Goal: Task Accomplishment & Management: Manage account settings

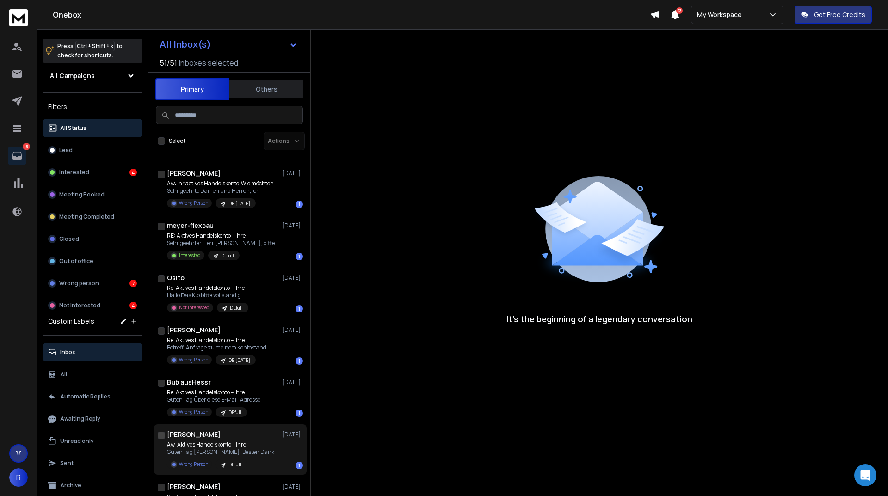
scroll to position [555, 0]
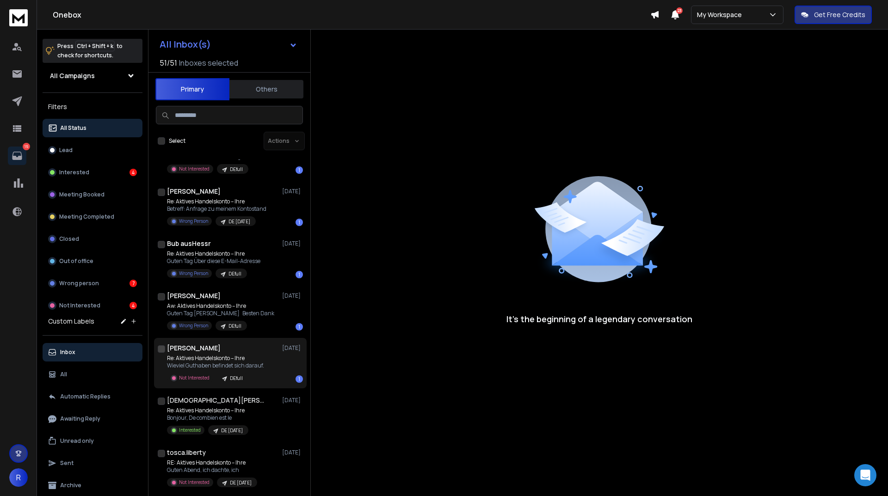
click at [275, 363] on div "Re: Aktives Handelskonto – Ihre Wieviel Guthaben befindet sich darauf. Not Inte…" at bounding box center [235, 369] width 136 height 28
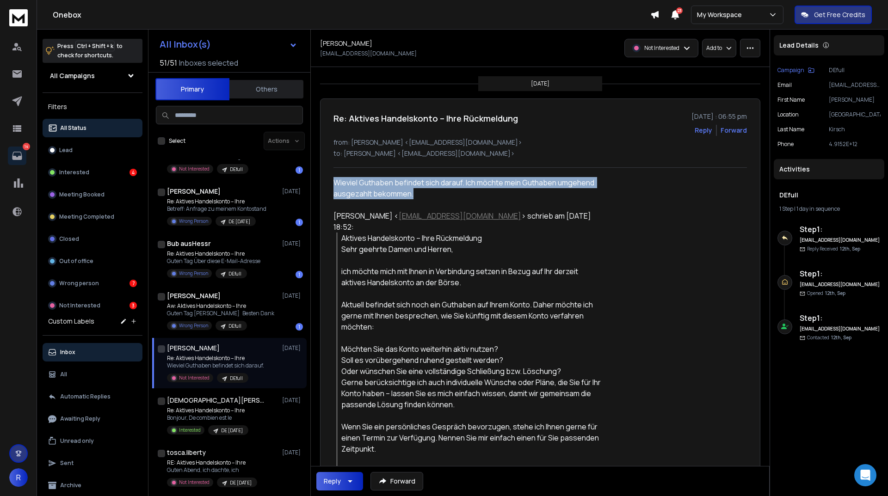
drag, startPoint x: 335, startPoint y: 180, endPoint x: 421, endPoint y: 193, distance: 87.4
click at [421, 193] on div "Wieviel Guthaben befindet sich darauf. Ich möchte mein Guthaben umgehend ausgez…" at bounding box center [468, 188] width 270 height 22
copy div "Wieviel Guthaben befindet sich darauf. Ich möchte mein Guthaben umgehend ausgez…"
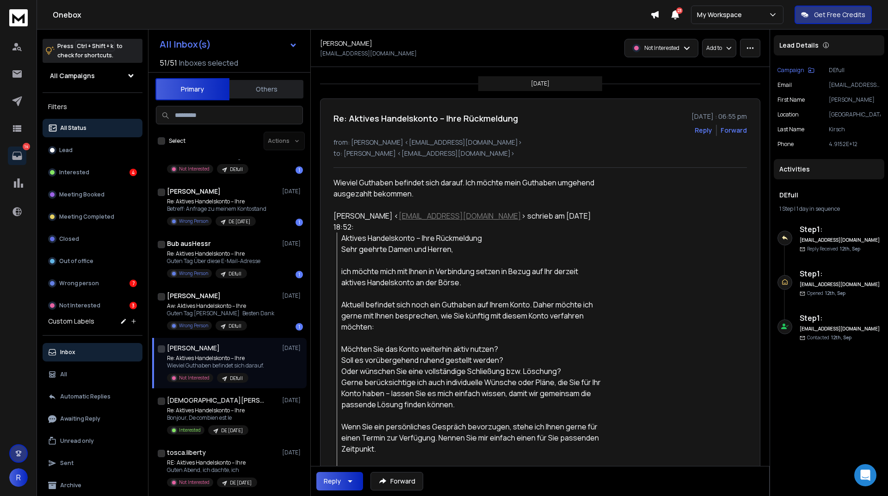
click at [515, 203] on div "Alessia Conti < alesia.conti@bitcoin-online-services.com > schrieb am Fr. 12. S…" at bounding box center [468, 399] width 270 height 400
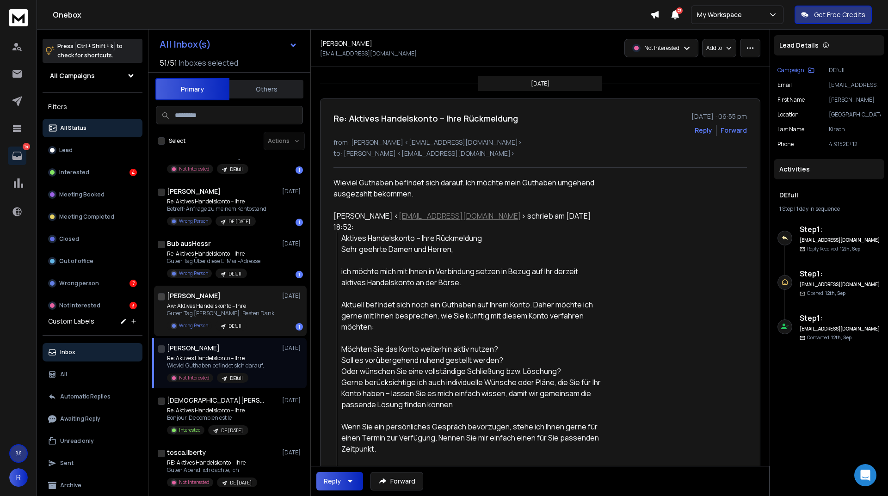
click at [240, 300] on div "Lorenz Straub 12 Sep" at bounding box center [235, 295] width 136 height 9
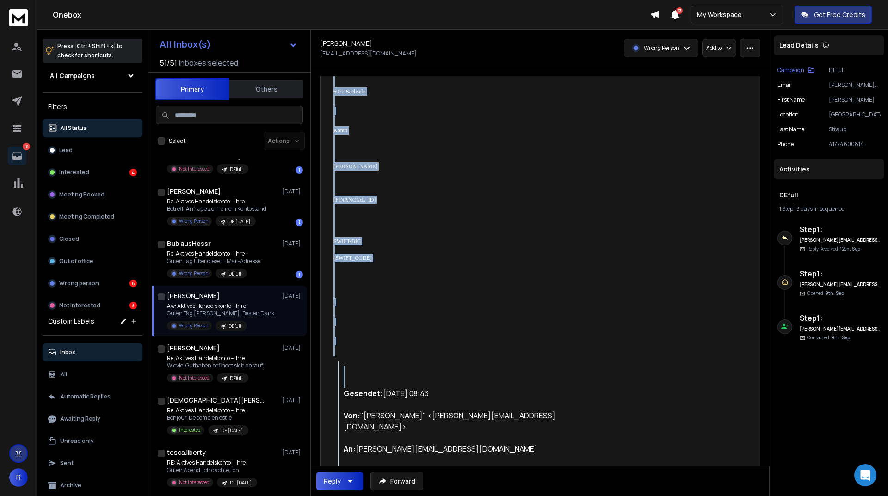
scroll to position [324, 0]
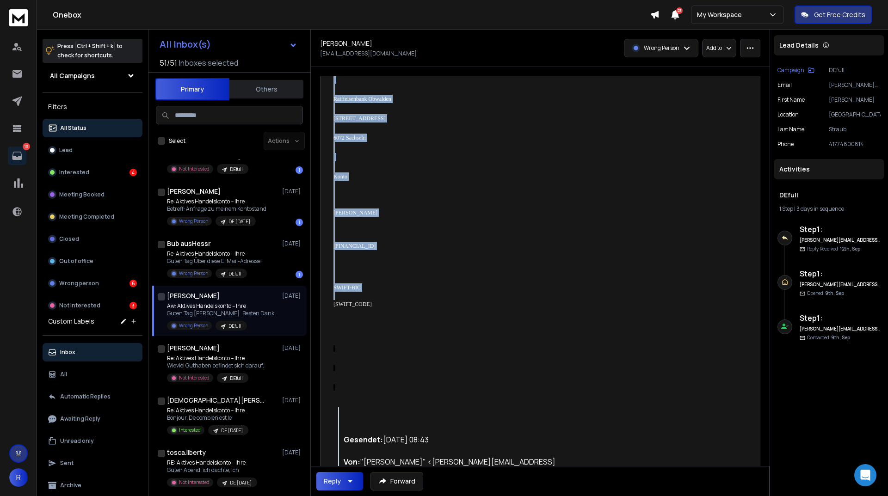
drag, startPoint x: 330, startPoint y: 183, endPoint x: 458, endPoint y: 314, distance: 182.8
click at [458, 314] on div "Aw: Aktives Handelskonto – Ihre Rückmeldung 12 September 2025 : 08:38 pm Reply …" at bounding box center [540, 487] width 440 height 1424
copy div "Guten Tag Herr Brown Besten Dank für Ihre Informationen und Nachfrage betreffs …"
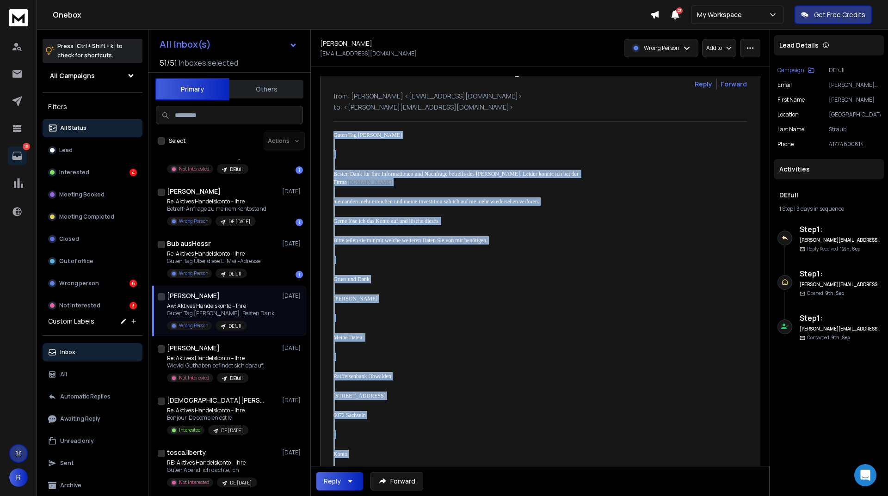
copy div "Guten Tag Herr Brown Besten Dank für Ihre Informationen und Nachfrage betreffs …"
click at [372, 171] on span "Besten Dank für Ihre Informationen und Nachfrage betreffs des Kontos. Leider ko…" at bounding box center [456, 178] width 246 height 15
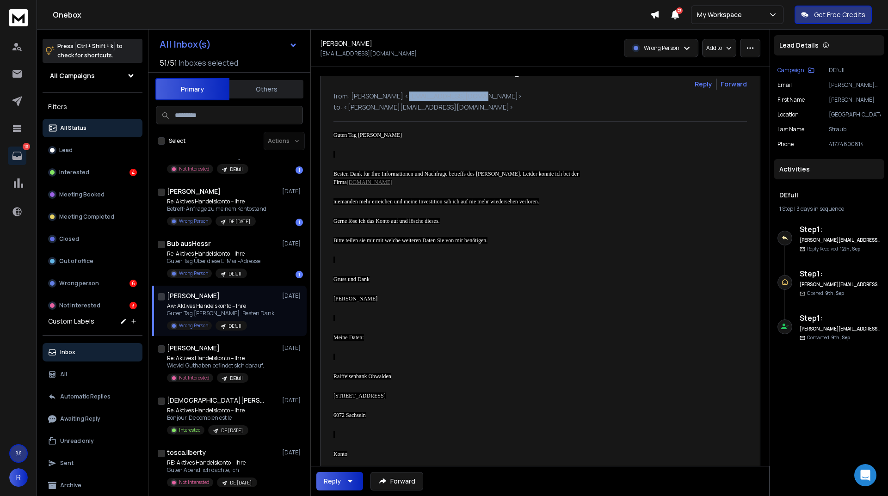
drag, startPoint x: 397, startPoint y: 94, endPoint x: 470, endPoint y: 96, distance: 72.6
click at [470, 96] on p "from: Lorenz Straub <Lorenz.Straub@gmx.net>" at bounding box center [539, 96] width 413 height 9
copy p "Lorenz.Straub@gmx.net"
drag, startPoint x: 349, startPoint y: 106, endPoint x: 449, endPoint y: 108, distance: 99.4
click at [449, 108] on p "to: <alan.brown@web-blockchain.com>" at bounding box center [539, 107] width 413 height 9
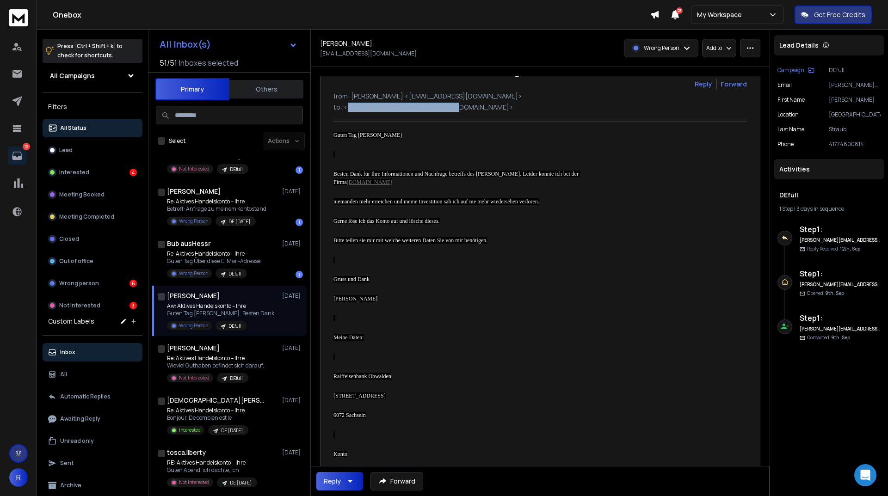
copy p "alan.brown@web-blockchain.com"
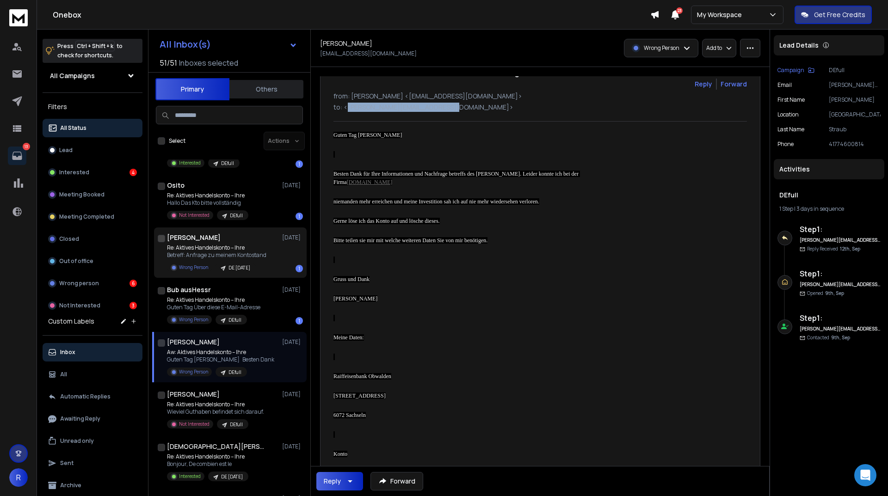
scroll to position [416, 0]
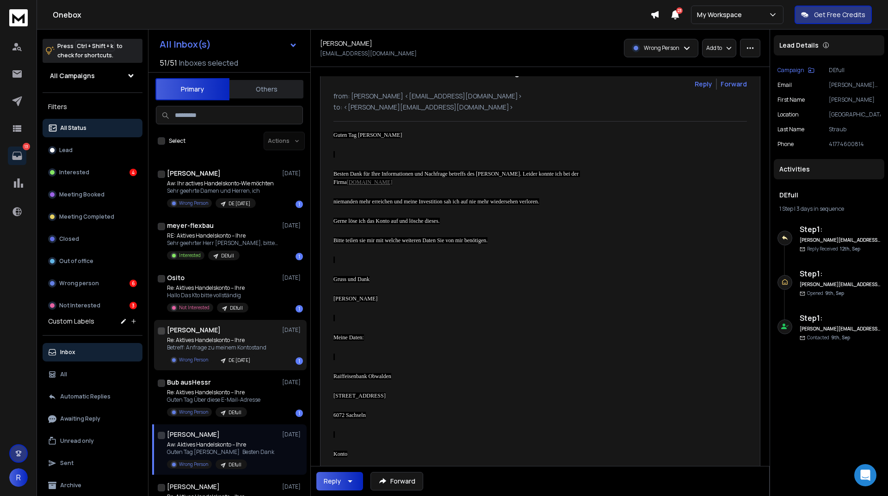
click at [270, 393] on div "Re: Aktives Handelskonto – Ihre Guten Tag Über diese E-Mail-Adresse Wrong Perso…" at bounding box center [235, 403] width 136 height 28
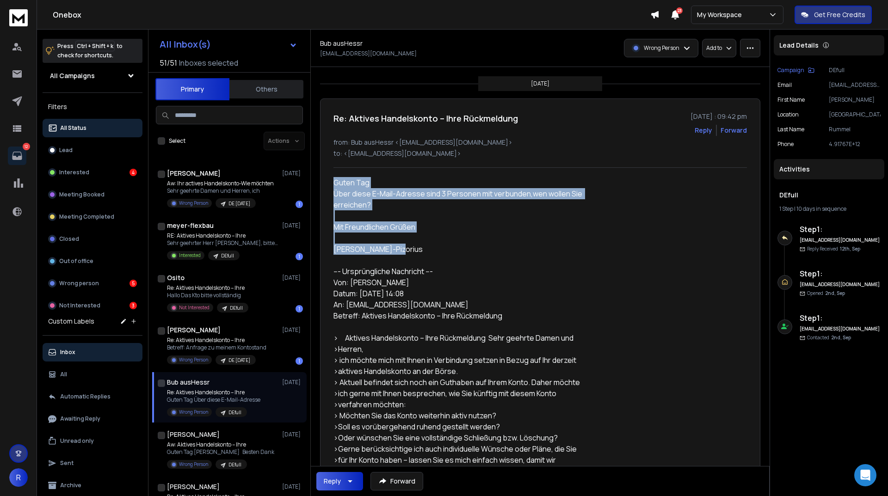
drag, startPoint x: 330, startPoint y: 177, endPoint x: 427, endPoint y: 253, distance: 123.8
click at [427, 253] on div "Re: Aktives Handelskonto – Ihre Rückmeldung 12 September 2025 : 09:42 pm Reply …" at bounding box center [540, 398] width 440 height 599
copy div "Guten Tag Über diese E-Mail-Adresse sind 3 Personen mit verbunden,wen wollen Si…"
click at [571, 468] on div "Reply Forward" at bounding box center [540, 481] width 459 height 30
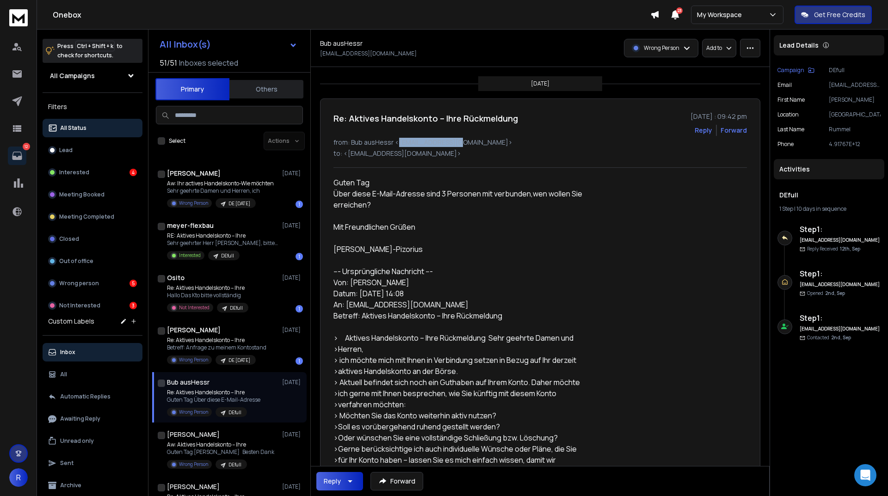
drag, startPoint x: 397, startPoint y: 142, endPoint x: 454, endPoint y: 146, distance: 57.0
click at [455, 146] on p "from: Bub ausHessr <rummel@skymail.de>" at bounding box center [539, 142] width 413 height 9
copy p "rummel@skymail.d"
drag, startPoint x: 348, startPoint y: 151, endPoint x: 456, endPoint y: 153, distance: 107.8
click at [456, 153] on p "to: <heleneruys@supporttradecrypto.org>" at bounding box center [539, 153] width 413 height 9
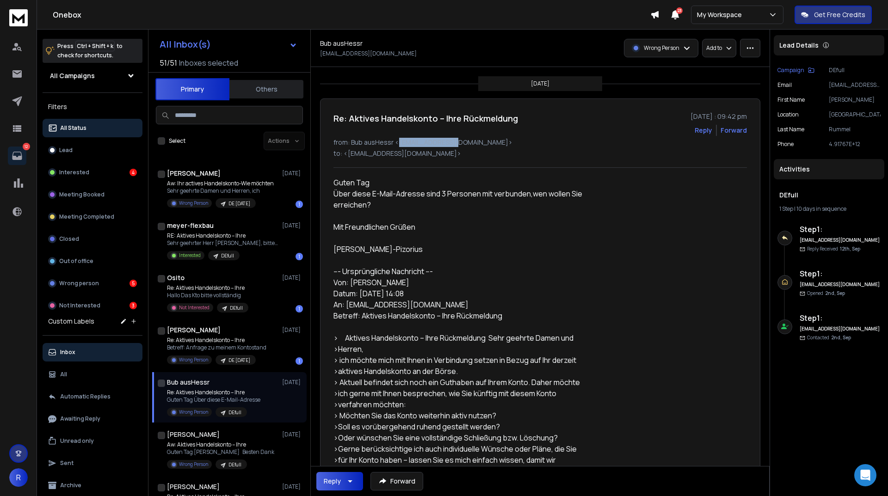
copy p "heleneruys@supporttradecrypto.org"
click at [357, 275] on div "Guten Tag Über diese E-Mail-Adresse sind 3 Personen mit verbunden,wen wollen Si…" at bounding box center [471, 430] width 277 height 507
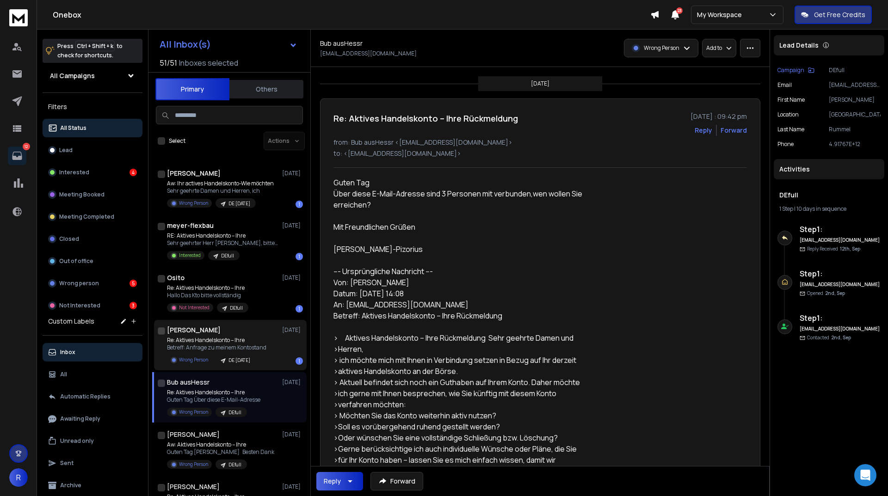
drag, startPoint x: 244, startPoint y: 338, endPoint x: 243, endPoint y: 321, distance: 16.7
click at [244, 337] on p "Re: Aktives Handelskonto – Ihre" at bounding box center [216, 340] width 99 height 7
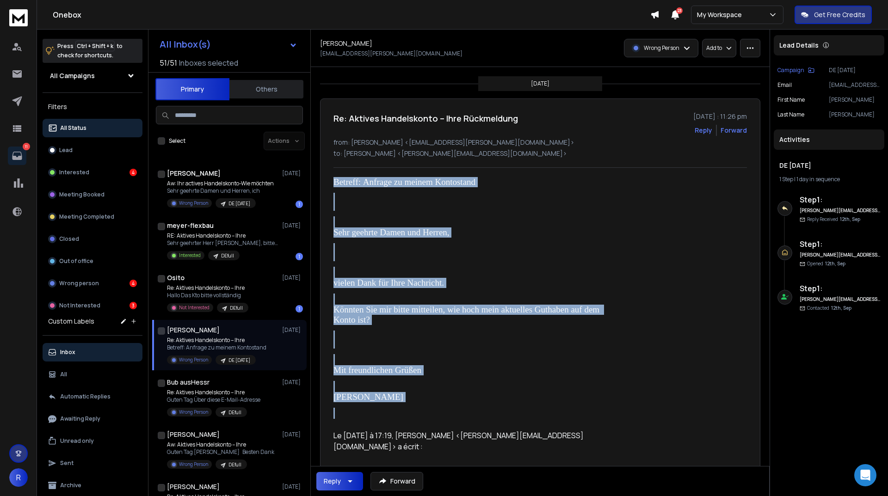
drag, startPoint x: 328, startPoint y: 175, endPoint x: 468, endPoint y: 405, distance: 269.2
click at [468, 405] on div "Re: Aktives Handelskonto – Ihre Rückmeldung 12 September 2025 : 11:26 pm Reply …" at bounding box center [540, 475] width 440 height 752
copy div "Betreff: Anfrage zu meinem Kontostand Sehr geehrte Damen und Herren, vielen Dan…"
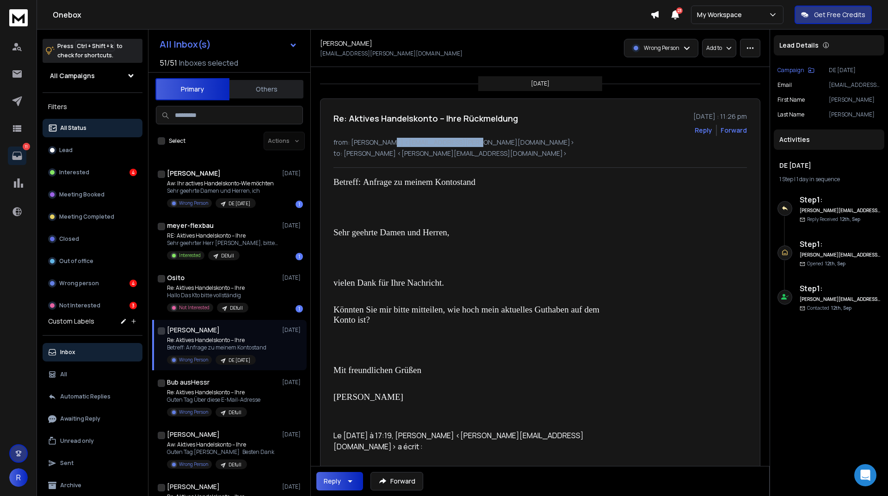
drag, startPoint x: 388, startPoint y: 142, endPoint x: 471, endPoint y: 142, distance: 83.2
click at [471, 142] on p "from: Perrenoud <miky.perrenoud@gmail.com>" at bounding box center [539, 142] width 413 height 9
copy p "miky.perrenoud@gmail.com"
click at [358, 147] on p "from: Perrenoud <miky.perrenoud@gmail.com>" at bounding box center [539, 142] width 413 height 9
drag, startPoint x: 351, startPoint y: 142, endPoint x: 381, endPoint y: 141, distance: 30.1
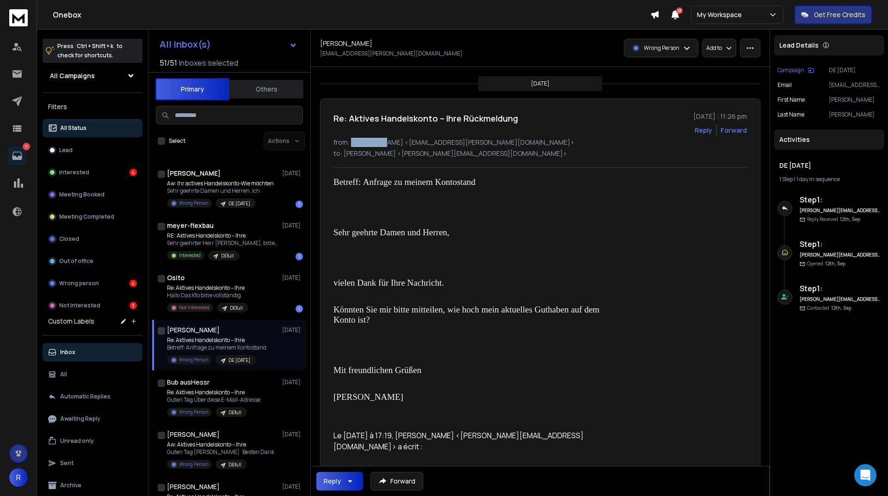
click at [381, 141] on p "from: Perrenoud <miky.perrenoud@gmail.com>" at bounding box center [539, 142] width 413 height 9
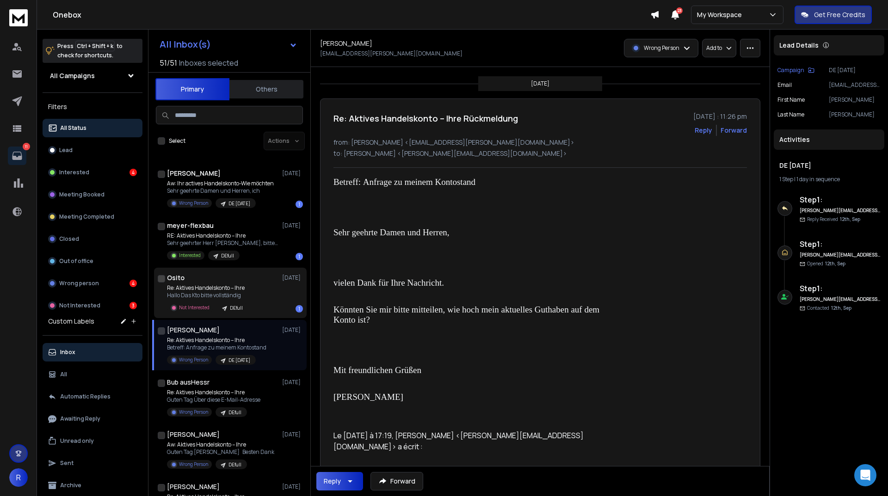
drag, startPoint x: 245, startPoint y: 284, endPoint x: 251, endPoint y: 289, distance: 7.3
click at [245, 284] on p "Re: Aktives Handelskonto – Ihre" at bounding box center [207, 287] width 81 height 7
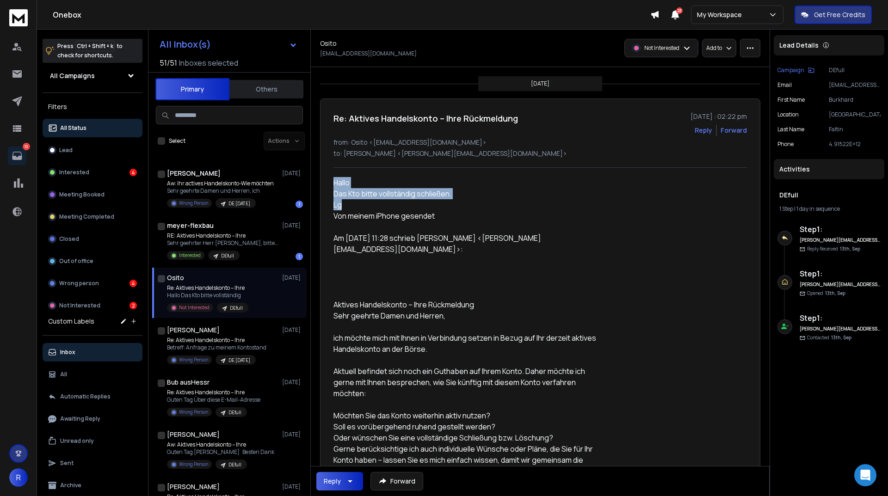
drag, startPoint x: 331, startPoint y: 182, endPoint x: 447, endPoint y: 202, distance: 117.8
click at [447, 202] on div "Re: Aktives Handelskonto – Ihre Rückmeldung 13 September 2025 : 02:22 pm Reply …" at bounding box center [540, 398] width 440 height 599
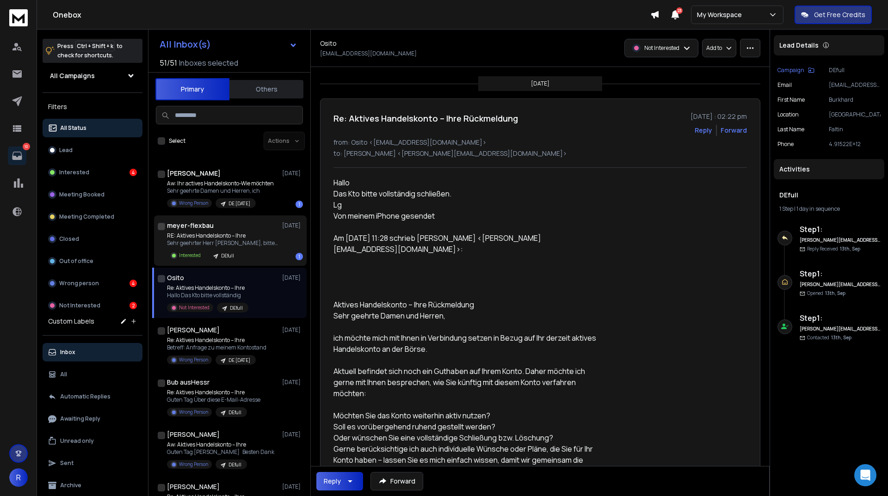
click at [260, 244] on p "Sehr geehrter Herr [PERSON_NAME], bitte teilen" at bounding box center [222, 243] width 111 height 7
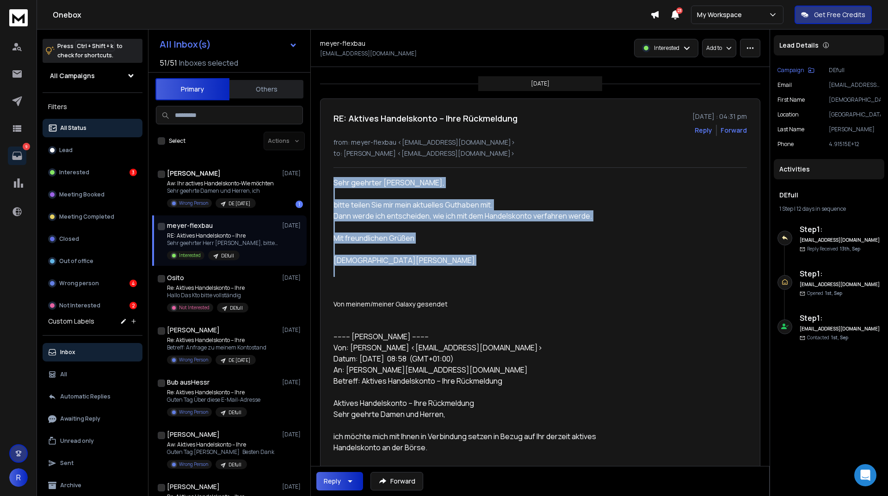
drag, startPoint x: 332, startPoint y: 178, endPoint x: 405, endPoint y: 270, distance: 117.4
click at [405, 273] on div "RE: Aktives Handelskonto – Ihre Rückmeldung 13 September 2025 : 04:31 pm Reply …" at bounding box center [540, 453] width 440 height 708
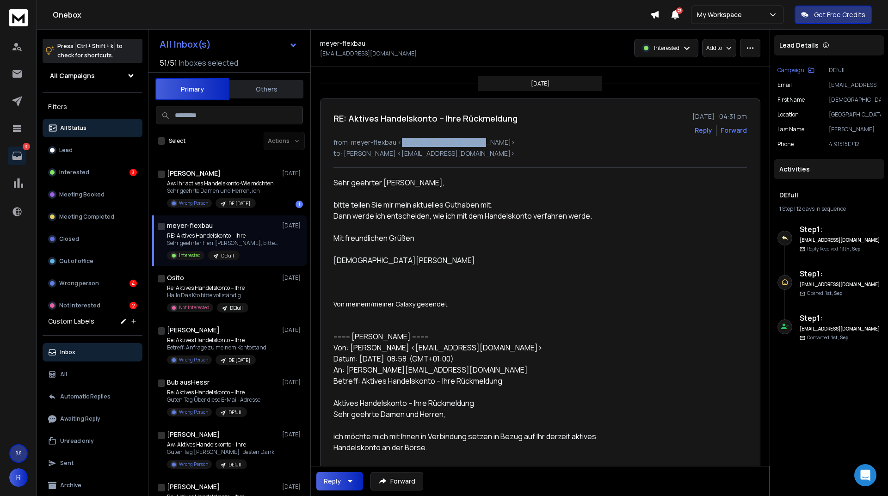
drag, startPoint x: 402, startPoint y: 143, endPoint x: 471, endPoint y: 144, distance: 69.4
click at [471, 144] on p "from: meyer-flexbau <meyer-flexbau@alice.de>" at bounding box center [539, 142] width 413 height 9
drag, startPoint x: 343, startPoint y: 154, endPoint x: 523, endPoint y: 161, distance: 180.0
click at [523, 161] on div "RE: Aktives Handelskonto – Ihre Rückmeldung 13 September 2025 : 04:31 pm Reply …" at bounding box center [539, 453] width 413 height 682
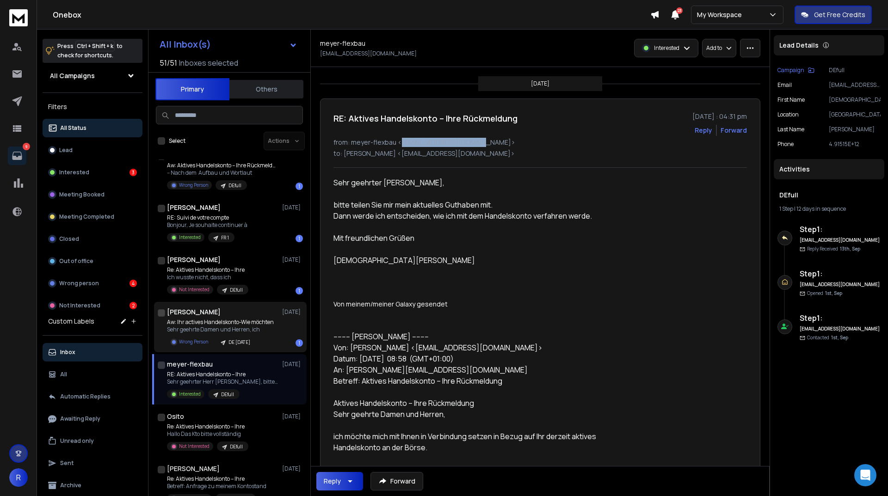
scroll to position [231, 0]
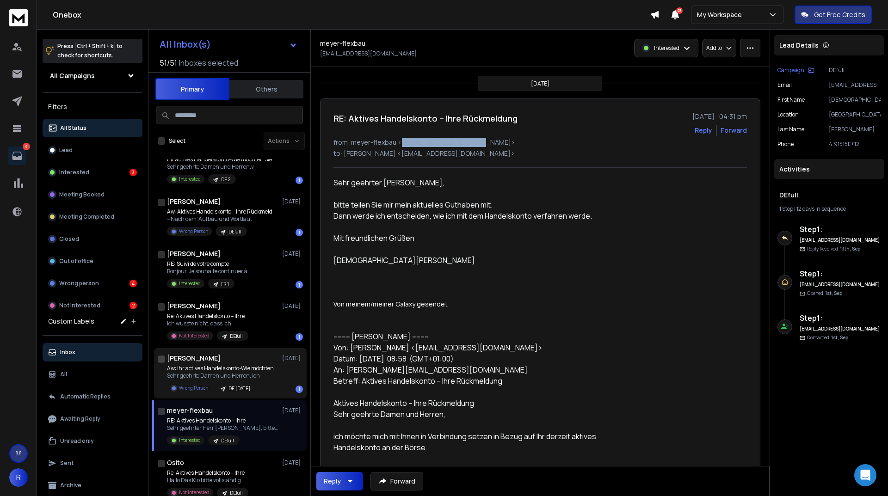
click at [284, 372] on div "Aw: Ihr actives Handelskonto-Wie möchten Sehr geehrte Damen und Herren, ich Wro…" at bounding box center [235, 379] width 136 height 28
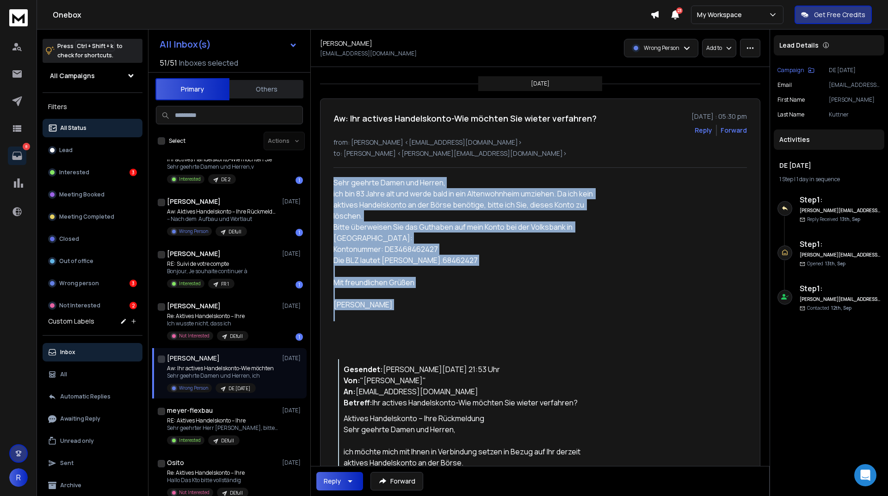
drag, startPoint x: 331, startPoint y: 176, endPoint x: 510, endPoint y: 322, distance: 231.0
click at [509, 325] on div "Aw: Ihr actives Handelskonto-Wie möchten Sie wieter verfahren? 13 September 202…" at bounding box center [540, 459] width 440 height 720
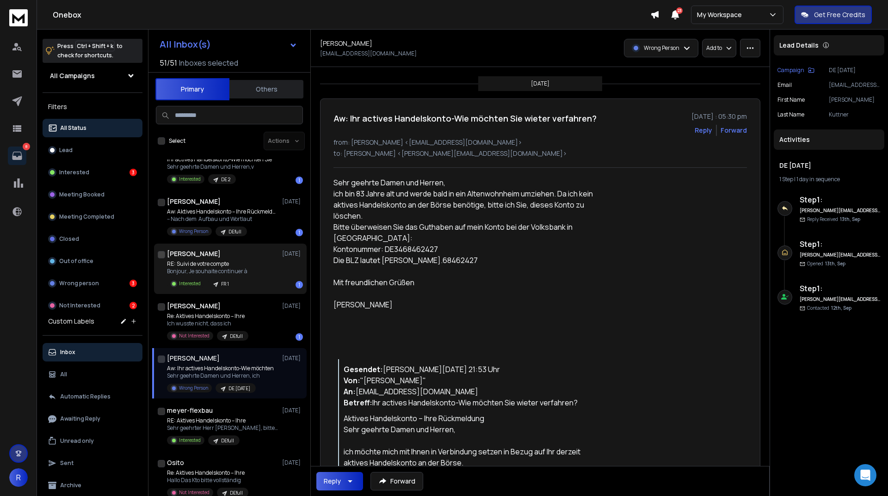
click at [282, 265] on div "RE: Suivi de votre compte Bonjour, Je souhaite continuer à Interested FR 1 1" at bounding box center [235, 274] width 136 height 28
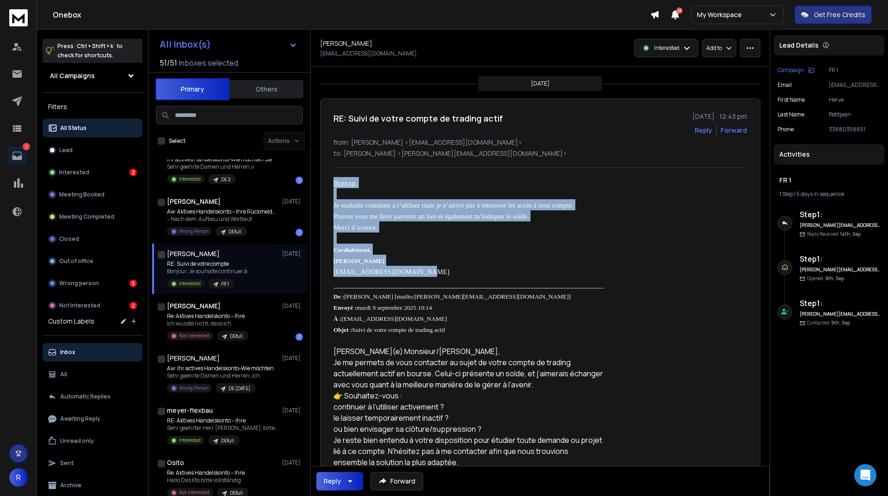
drag, startPoint x: 329, startPoint y: 178, endPoint x: 426, endPoint y: 275, distance: 137.7
click at [426, 275] on div "RE: Suivi de votre compte de trading actif 14 September 2025 : 12:43 pm Reply F…" at bounding box center [540, 415] width 440 height 633
click at [594, 218] on p "Pouvez vous me faire parvenir un lien et également m’indiquer le solde." at bounding box center [468, 215] width 270 height 11
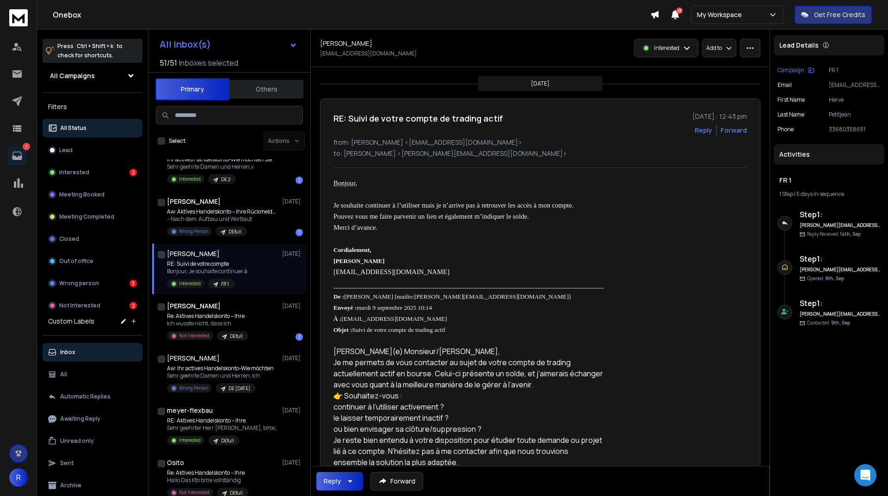
drag, startPoint x: 342, startPoint y: 152, endPoint x: 560, endPoint y: 154, distance: 218.7
click at [560, 154] on p "to: Camille Moreau <camille.moreau@bitcoin-online-services.com>" at bounding box center [539, 153] width 413 height 9
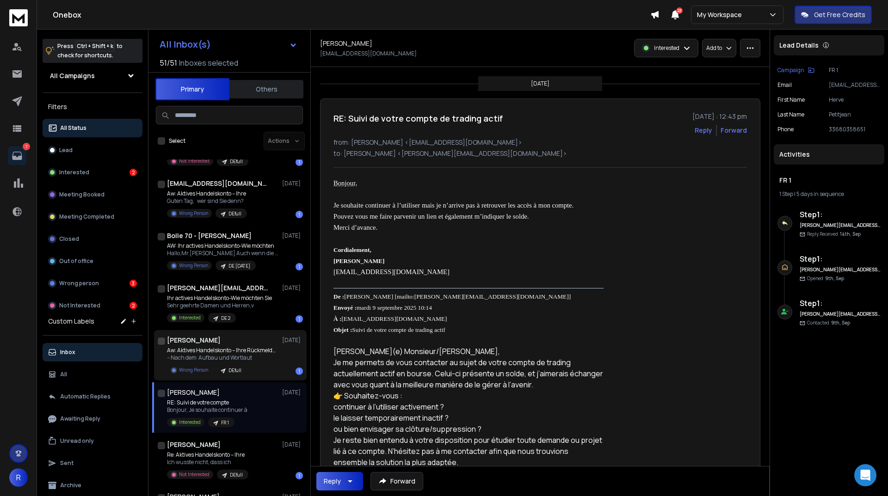
scroll to position [139, 0]
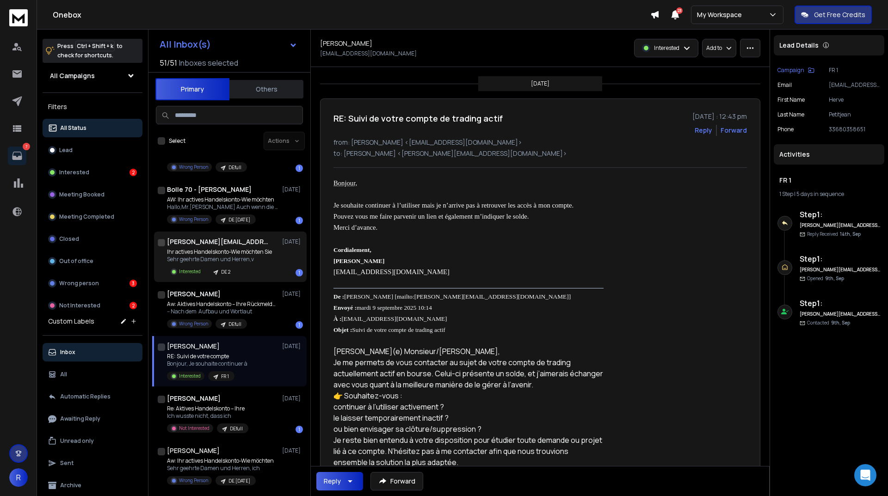
click at [249, 255] on p "Ihr actives Handelskonto-Wie möchten Sie" at bounding box center [219, 251] width 105 height 7
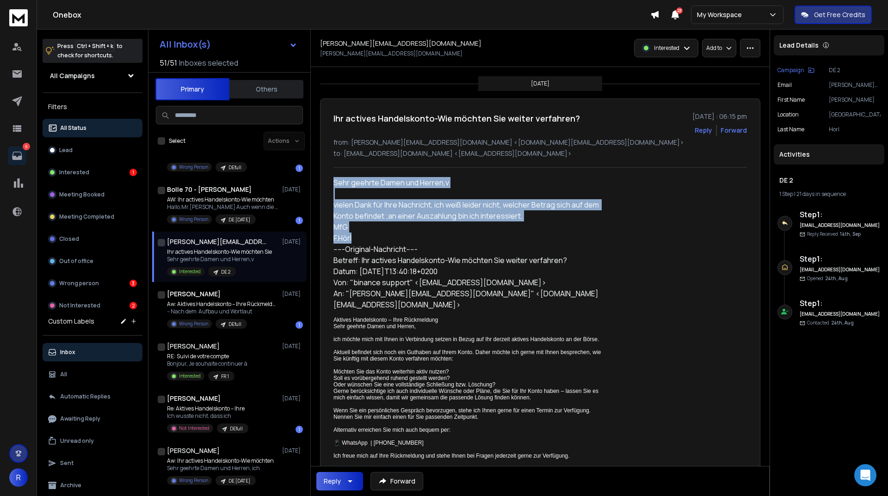
drag, startPoint x: 341, startPoint y: 185, endPoint x: 455, endPoint y: 234, distance: 124.3
click at [455, 234] on div "Ihr actives Handelskonto-Wie möchten Sie weiter verfahren? 14 September 2025 : …" at bounding box center [540, 314] width 440 height 431
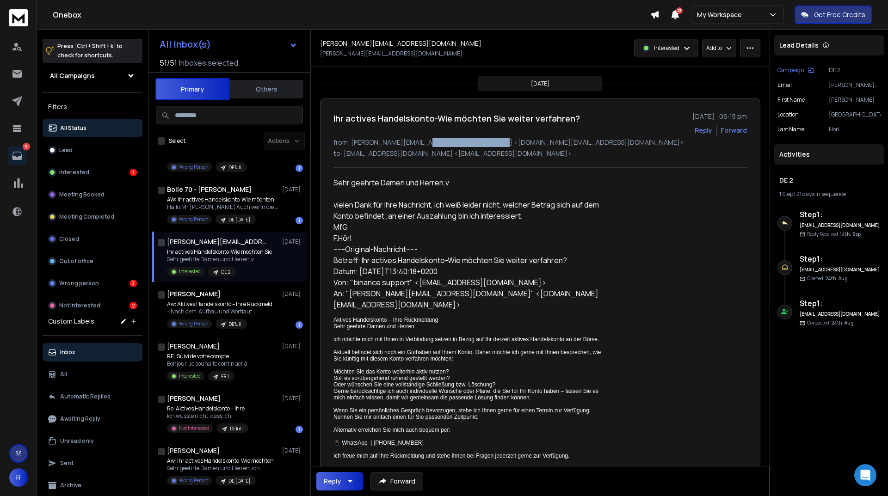
drag, startPoint x: 412, startPoint y: 142, endPoint x: 469, endPoint y: 144, distance: 56.9
click at [469, 144] on p "from: f.hoerl@t-online.de <f.hoerl@t-online.de>" at bounding box center [539, 142] width 413 height 9
drag, startPoint x: 343, startPoint y: 153, endPoint x: 520, endPoint y: 152, distance: 176.7
click at [520, 152] on p "to: binance@recover-now.org <binance@recover-now.org>" at bounding box center [539, 153] width 413 height 9
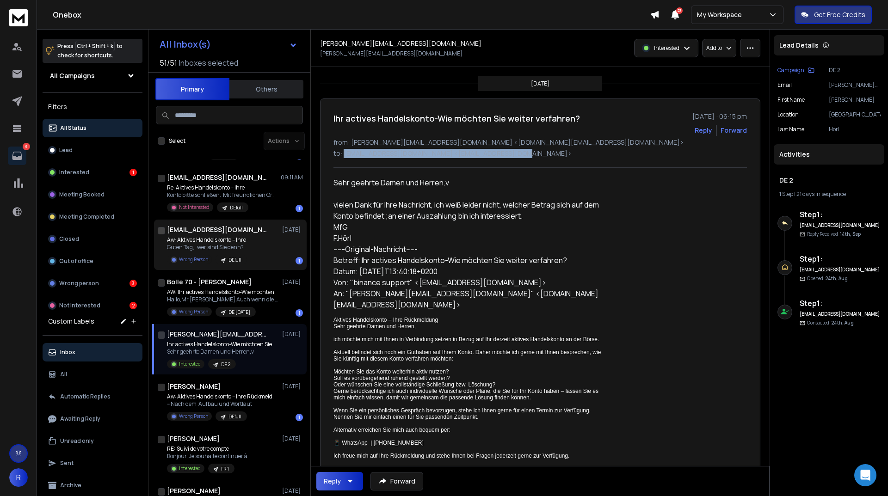
scroll to position [0, 0]
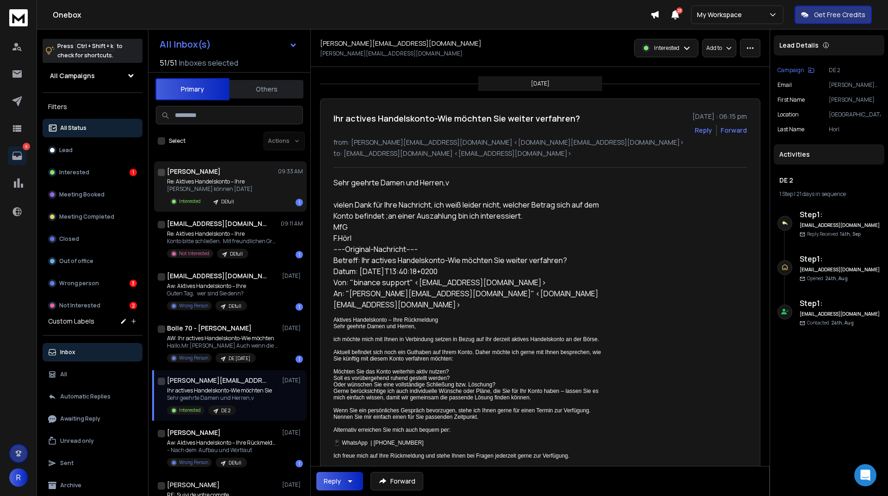
click at [261, 176] on div "Peter Fischer 09:33 AM Re: Aktives Handelskonto – Ihre Moin Herr BrownWir könne…" at bounding box center [235, 186] width 136 height 39
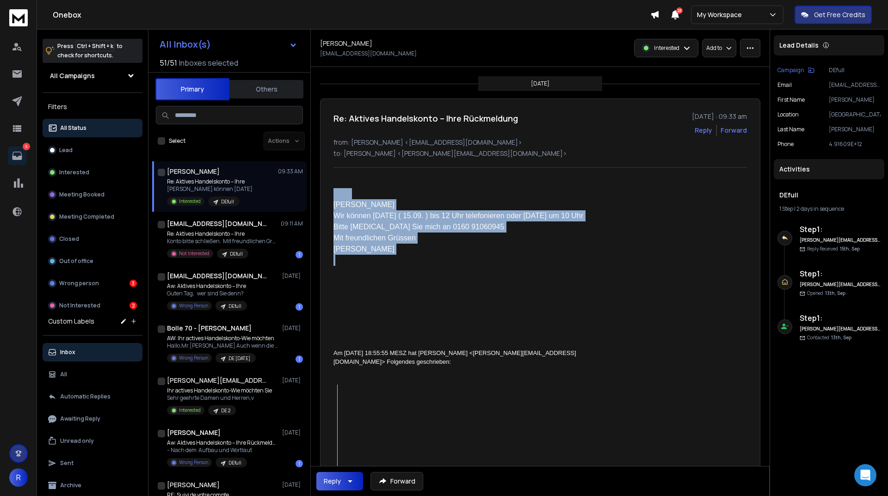
drag, startPoint x: 329, startPoint y: 197, endPoint x: 398, endPoint y: 264, distance: 95.8
click at [398, 264] on div "Re: Aktives Handelskonto – Ihre Rückmeldung 15 September 2025 : 09:33 am Reply …" at bounding box center [540, 449] width 440 height 701
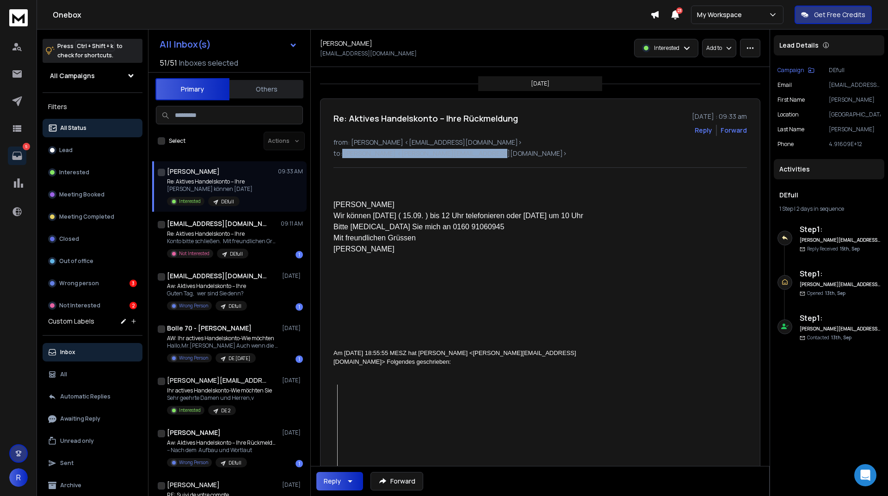
drag, startPoint x: 342, startPoint y: 152, endPoint x: 492, endPoint y: 155, distance: 149.9
click at [492, 155] on p "to: Alan Brown <alan.brown@web-blockchain.com>" at bounding box center [539, 153] width 413 height 9
click at [413, 92] on div "Today Re: Aktives Handelskonto – Ihre Rückmeldung 15 September 2025 : 09:33 am …" at bounding box center [540, 437] width 459 height 723
drag, startPoint x: 397, startPoint y: 139, endPoint x: 473, endPoint y: 138, distance: 75.8
click at [473, 138] on p "from: Peter Fischer <peterfischercux@aol.com>" at bounding box center [539, 142] width 413 height 9
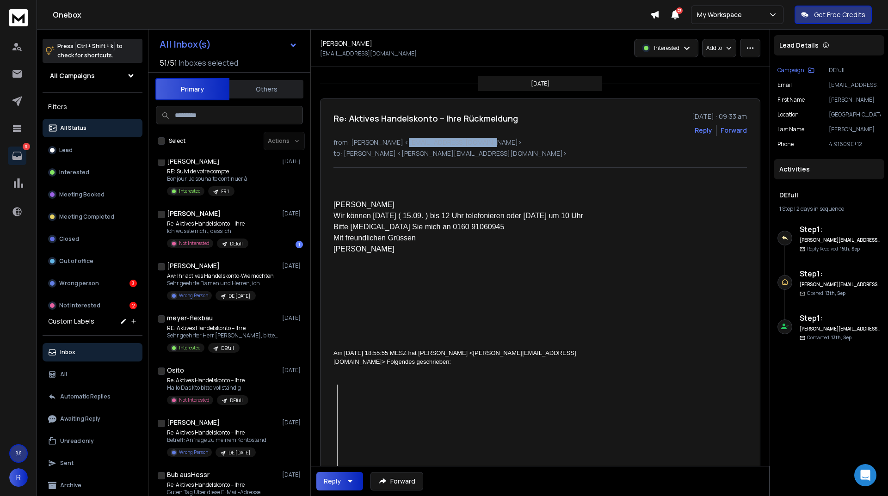
scroll to position [46, 0]
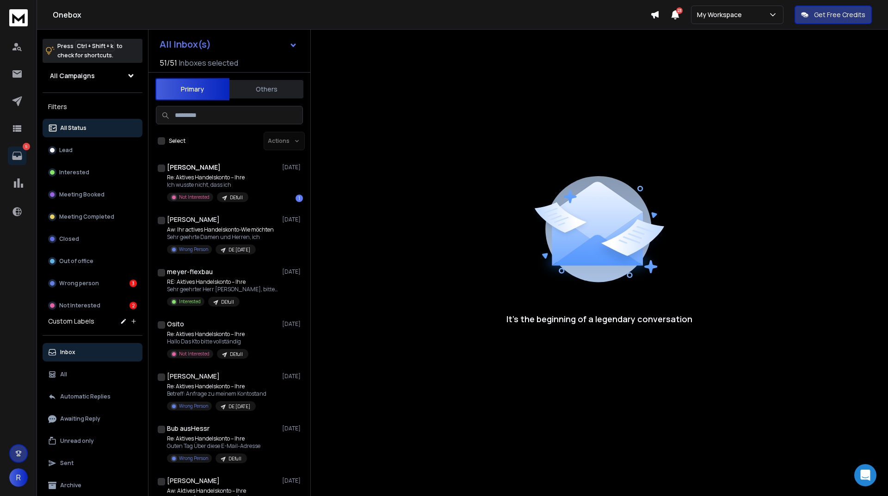
scroll to position [277, 0]
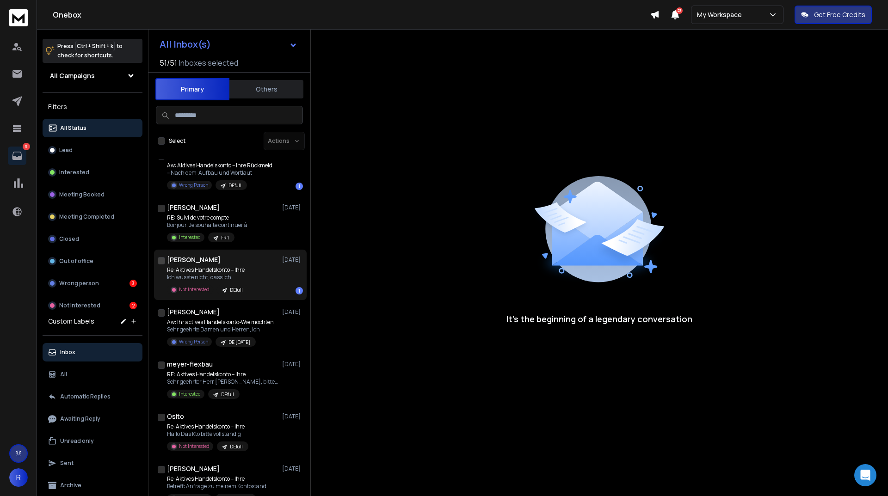
click at [260, 290] on div "Re: Aktives Handelskonto – Ihre Ich wusste nicht, dass ich Not Interested DEful…" at bounding box center [235, 280] width 136 height 28
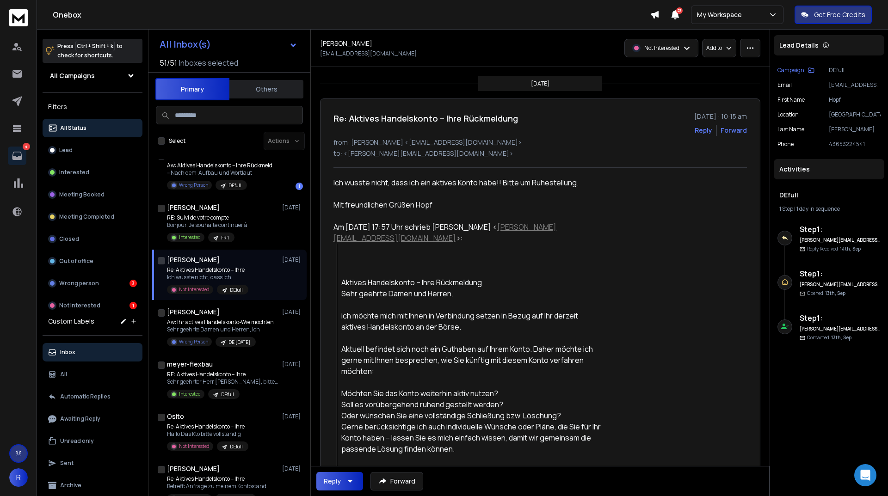
drag, startPoint x: 331, startPoint y: 178, endPoint x: 455, endPoint y: 215, distance: 129.3
click at [455, 215] on div "Re: Aktives Handelskonto – Ihre Rückmeldung 14 September 2025 : 10:15 am Reply …" at bounding box center [540, 393] width 440 height 588
copy div "Ich wusste nicht, dass ich ein aktives Konto habe!! Bitte um Ruhestellung. Mit …"
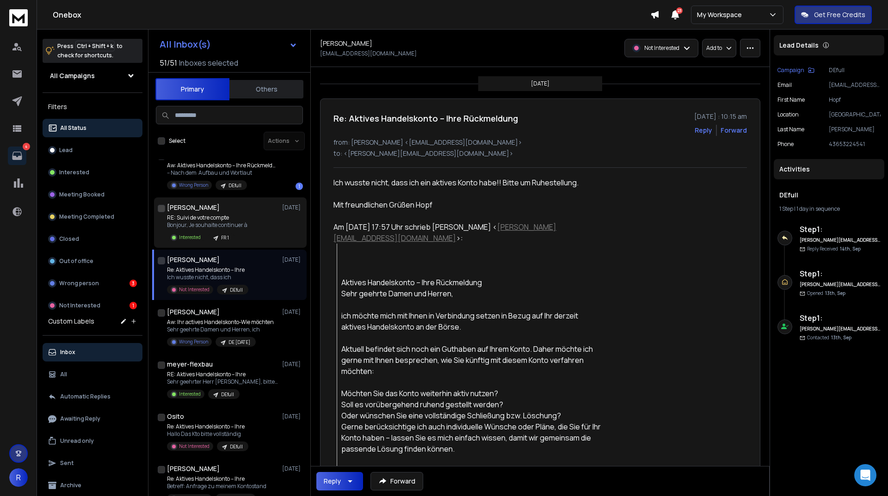
scroll to position [231, 0]
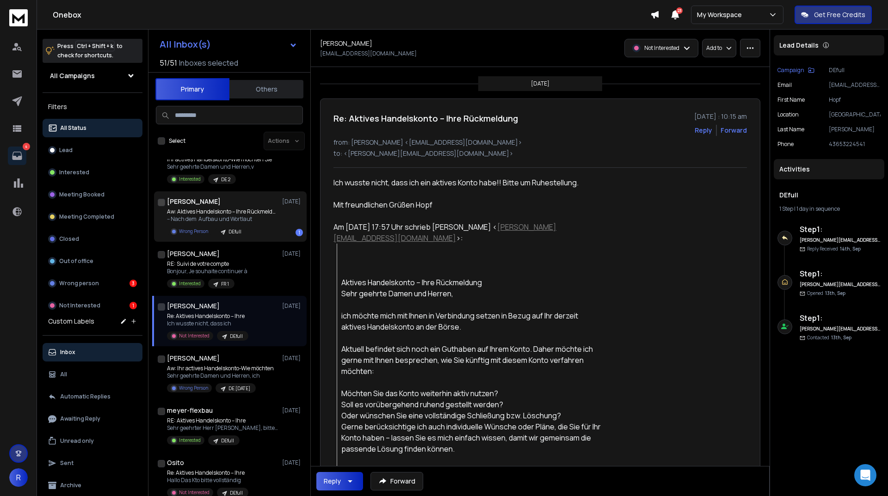
click at [248, 212] on p "Aw: Aktives Handelskonto – Ihre Rückmeldung" at bounding box center [222, 211] width 111 height 7
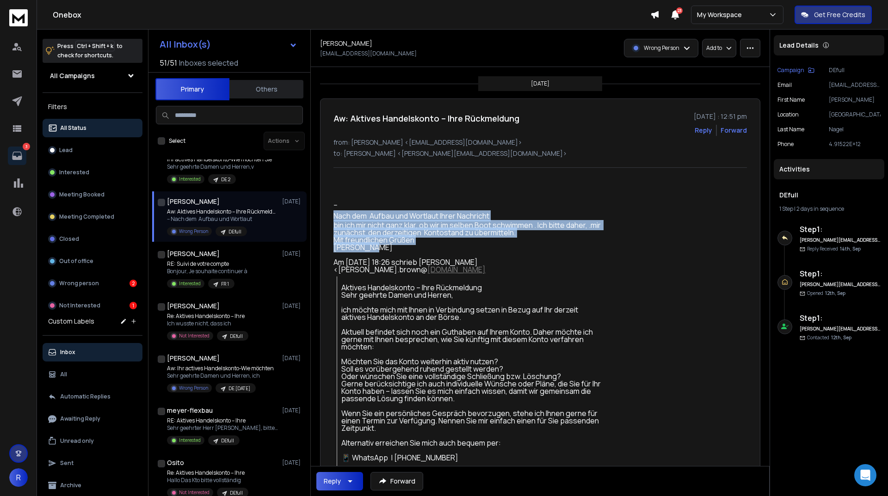
drag, startPoint x: 332, startPoint y: 212, endPoint x: 423, endPoint y: 249, distance: 98.5
click at [423, 249] on div "Aw: Aktives Handelskonto – Ihre Rückmeldung 14 September 2025 : 12:51 pm Reply …" at bounding box center [540, 335] width 440 height 473
copy div "Nach dem Aufbau und Wortlaut Ihrer Nachricht bin ich mir nicht ganz klar, ob wi…"
click at [461, 188] on div "-- Nach dem Aufbau und Wortlaut Ihrer Nachricht bin ich mir nicht ganz klar, ob…" at bounding box center [471, 367] width 277 height 381
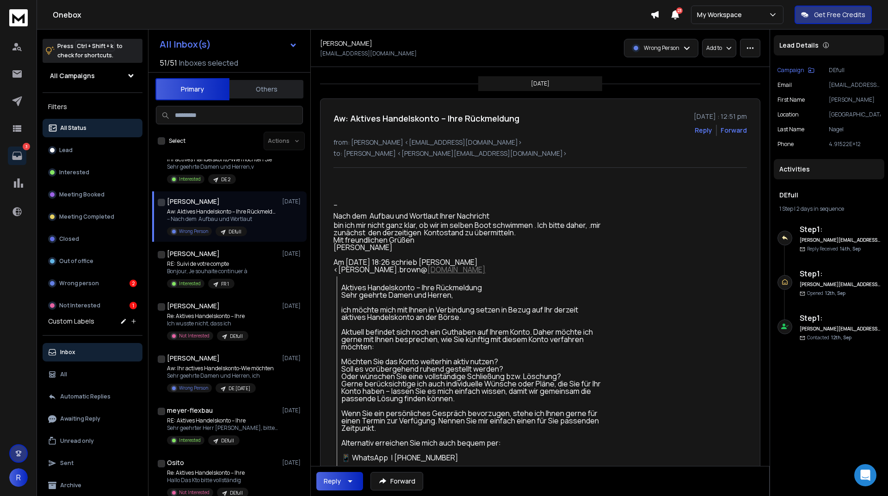
click at [448, 81] on div "Yesterday" at bounding box center [540, 83] width 440 height 15
drag, startPoint x: 389, startPoint y: 141, endPoint x: 475, endPoint y: 143, distance: 86.5
click at [475, 143] on p "from: Hans Nagel <h.m.bogenhauser12@gmx.de>" at bounding box center [539, 142] width 413 height 9
copy p "h.m.bogenhauser12@gmx.de"
drag, startPoint x: 343, startPoint y: 154, endPoint x: 527, endPoint y: 152, distance: 183.6
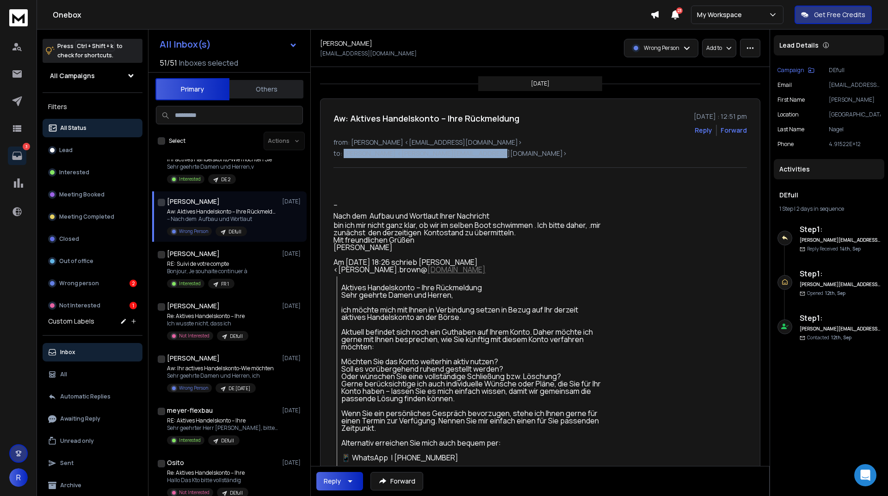
click at [527, 152] on p "to: Alan Brown <alan.brown@web-blockchain.com>" at bounding box center [539, 153] width 413 height 9
copy p "Alan Brown <alan.brown@web-blockchain.com>"
click at [388, 87] on div "Yesterday" at bounding box center [540, 83] width 440 height 15
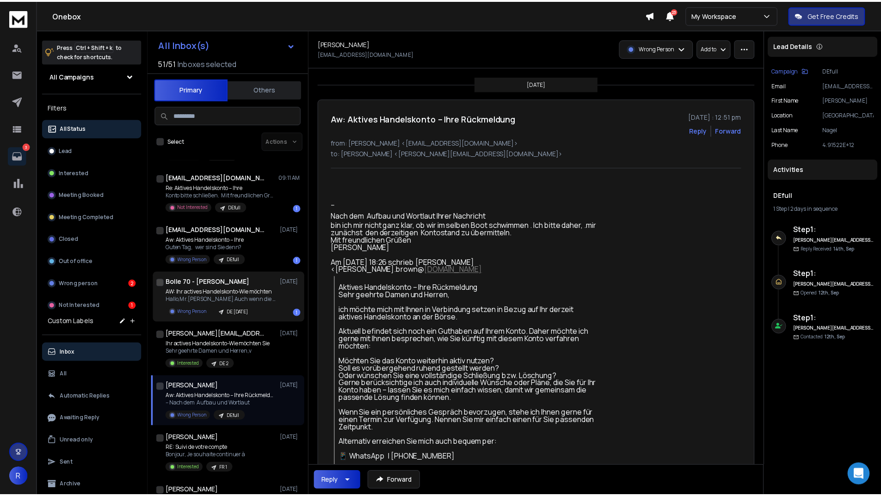
scroll to position [0, 0]
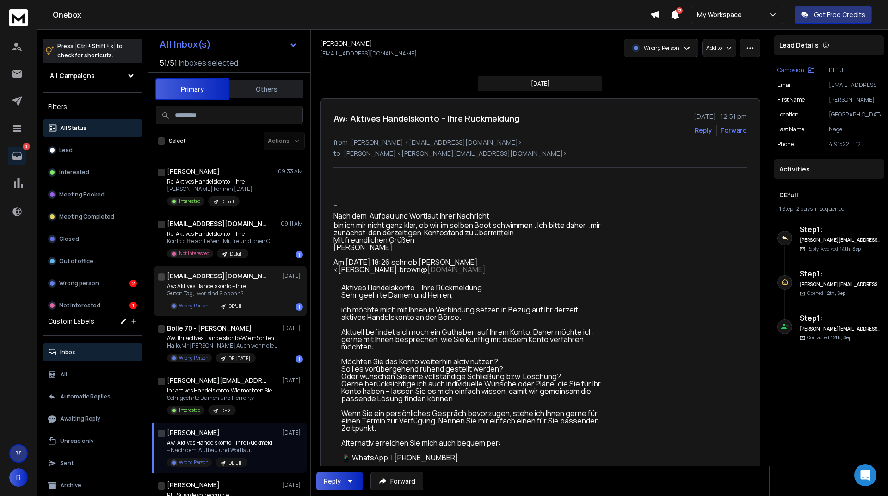
click at [270, 304] on div "Aw: Aktives Handelskonto – Ihre Guten Tag, wer sind Sie denn? Wrong Person DEfu…" at bounding box center [235, 297] width 136 height 28
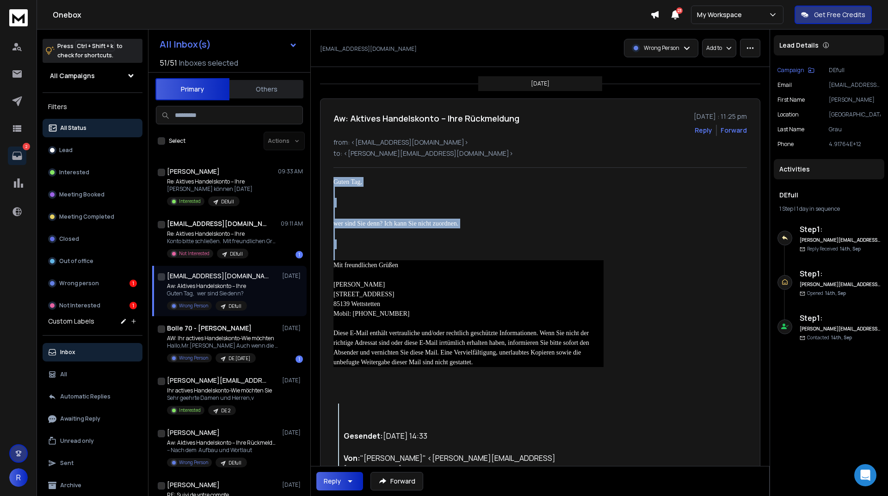
drag, startPoint x: 330, startPoint y: 176, endPoint x: 511, endPoint y: 370, distance: 266.3
copy div "Guten Tag, wer sind Sie denn? Ich kann Sie nicht zuordnen."
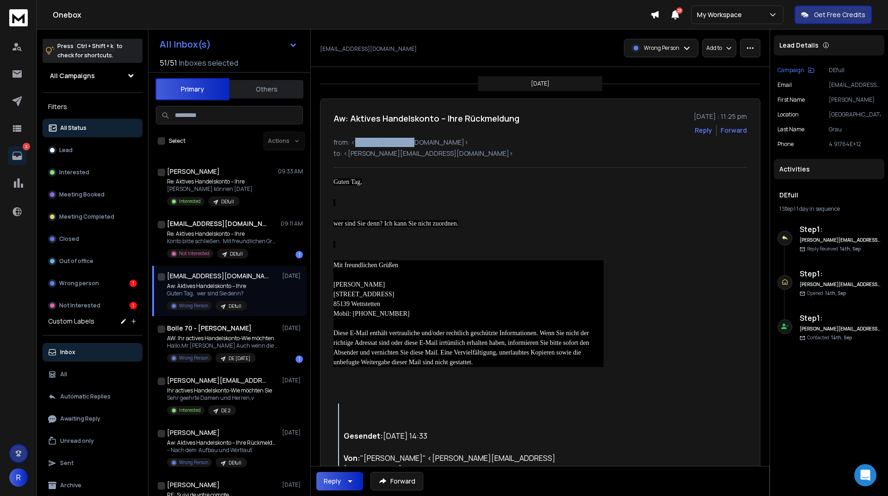
drag, startPoint x: 372, startPoint y: 141, endPoint x: 414, endPoint y: 141, distance: 41.6
click at [414, 141] on p "from: <graugeorg@web.de>" at bounding box center [539, 142] width 413 height 9
copy p "[EMAIL_ADDRESS][DOMAIN_NAME]"
click at [361, 152] on p "to: <alan.brown@web-blockchain.com>" at bounding box center [539, 153] width 413 height 9
click at [345, 154] on p "to: <alan.brown@web-blockchain.com>" at bounding box center [539, 153] width 413 height 9
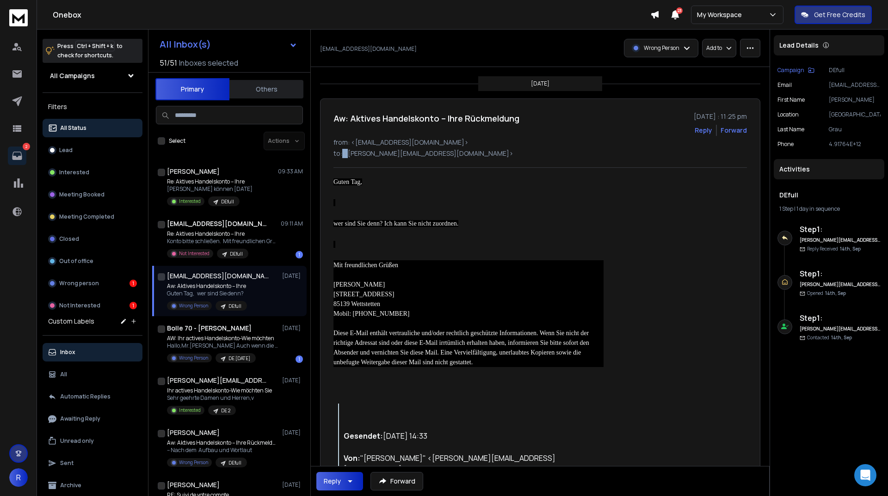
click at [346, 154] on p "to: <alan.brown@web-blockchain.com>" at bounding box center [539, 153] width 413 height 9
drag, startPoint x: 347, startPoint y: 153, endPoint x: 480, endPoint y: 160, distance: 132.9
copy p "alan.brown@web-blockchain.com>"
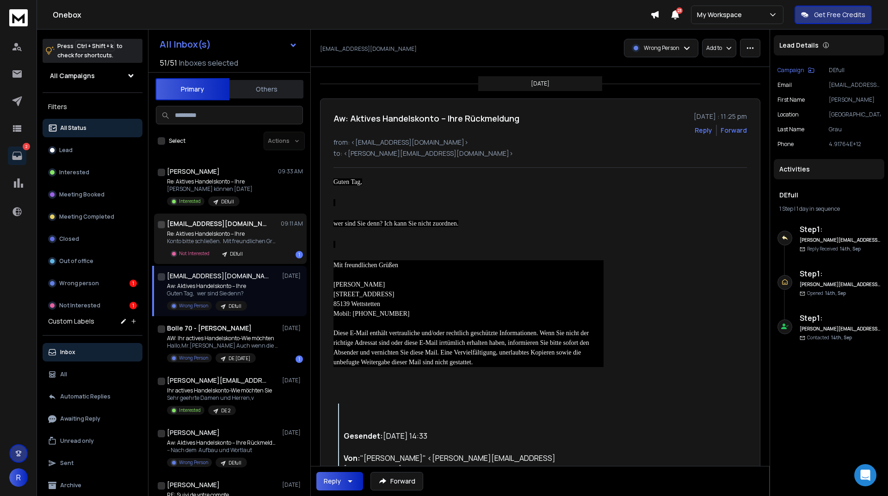
click at [236, 221] on h1 "[EMAIL_ADDRESS][DOMAIN_NAME]" at bounding box center [218, 223] width 102 height 9
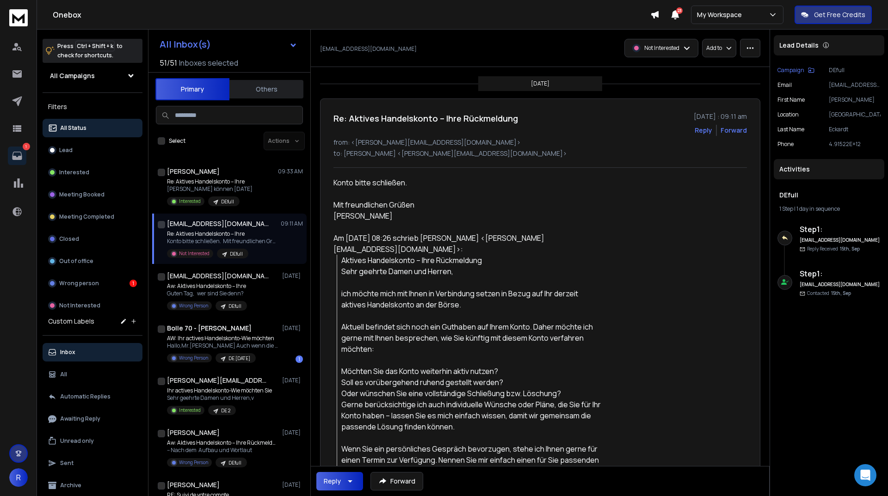
drag, startPoint x: 328, startPoint y: 180, endPoint x: 394, endPoint y: 214, distance: 74.5
click at [394, 214] on div "Re: Aktives Handelskonto – Ihre Rückmeldung 15 September 2025 : 09:11 am Reply …" at bounding box center [540, 382] width 440 height 566
copy div "Konto bitte schließen. Mit freundlichen Grüßen Dietrich Eckardt"
click at [12, 72] on icon at bounding box center [16, 73] width 9 height 7
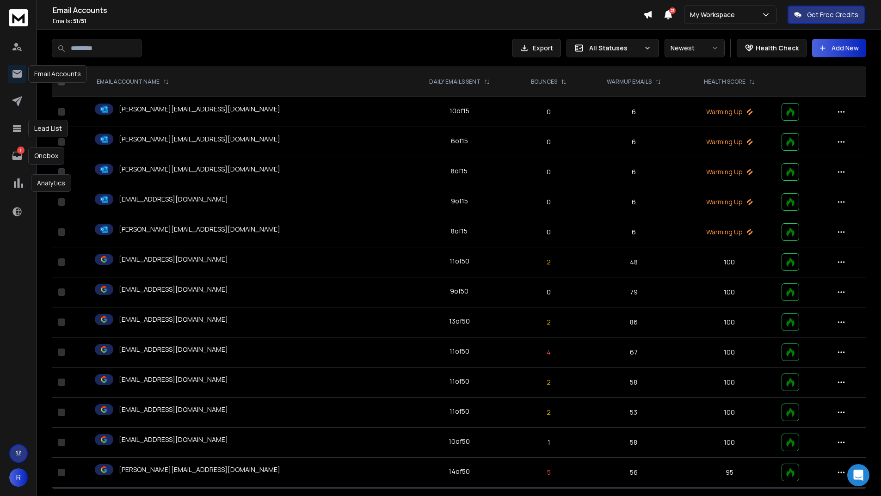
click at [25, 115] on div "1" at bounding box center [18, 130] width 21 height 187
click at [18, 130] on icon at bounding box center [17, 128] width 8 height 6
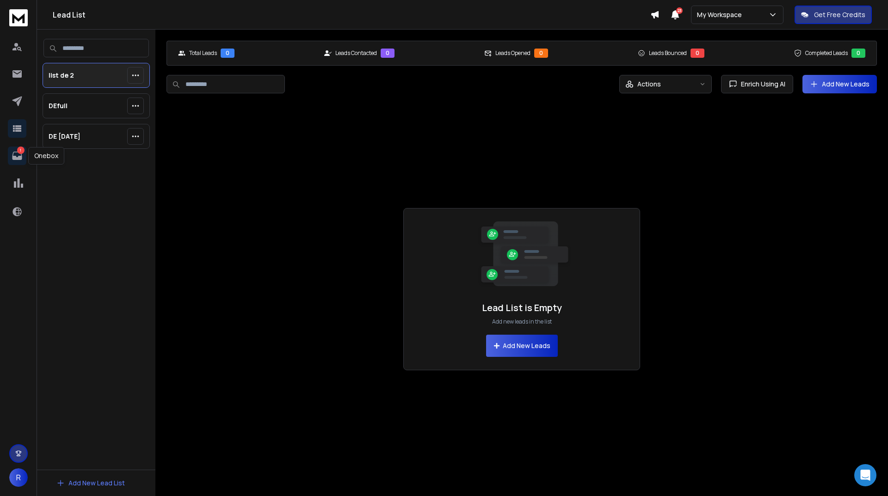
click at [12, 157] on icon at bounding box center [17, 155] width 11 height 11
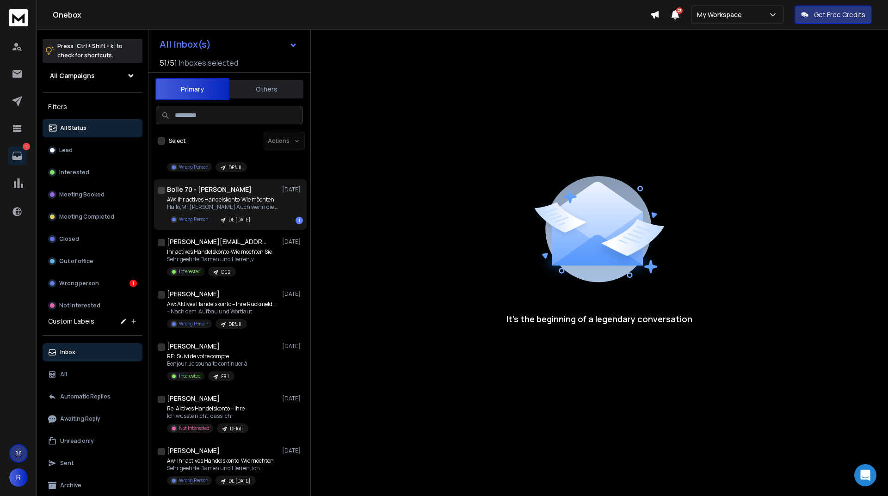
scroll to position [46, 0]
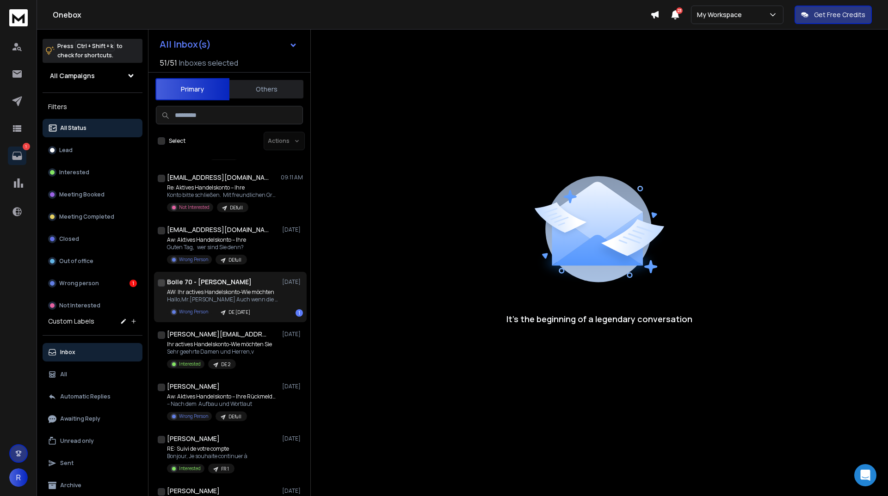
click at [255, 298] on p "Hallo,Mr.[PERSON_NAME] Auch wenn die Überschrift" at bounding box center [222, 299] width 111 height 7
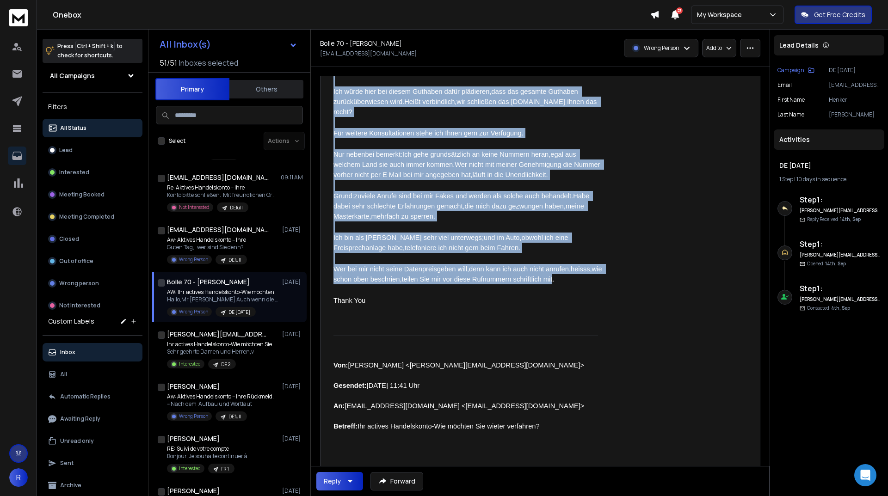
scroll to position [231, 0]
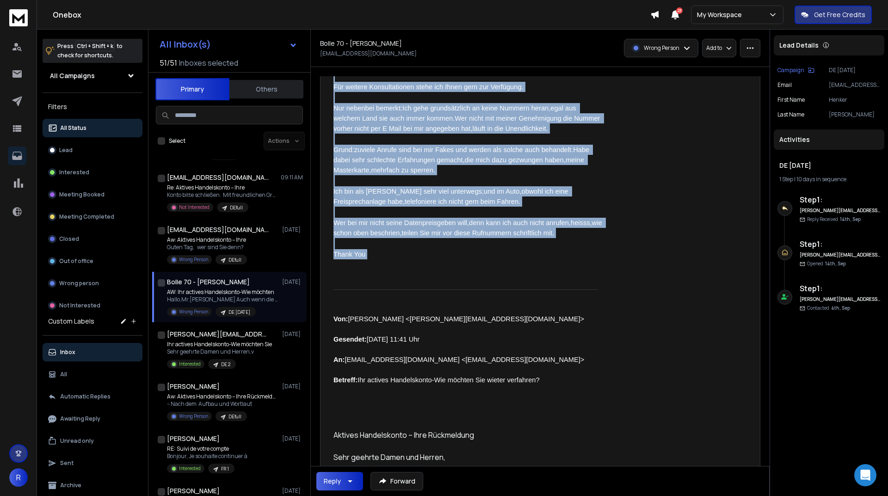
drag, startPoint x: 332, startPoint y: 187, endPoint x: 515, endPoint y: 351, distance: 246.3
copy div "Hallo,Mr.Petersen Auch wenn die Überschrift hier im englischen Stil erfolgt,hei…"
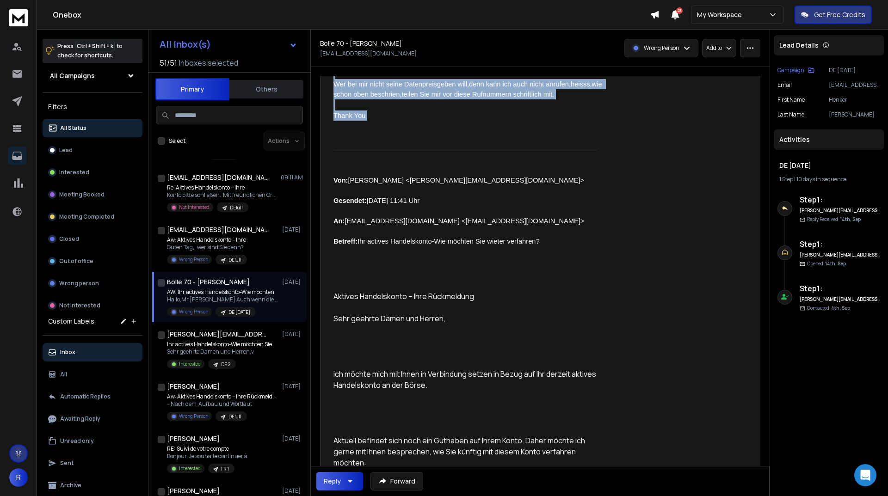
scroll to position [139, 0]
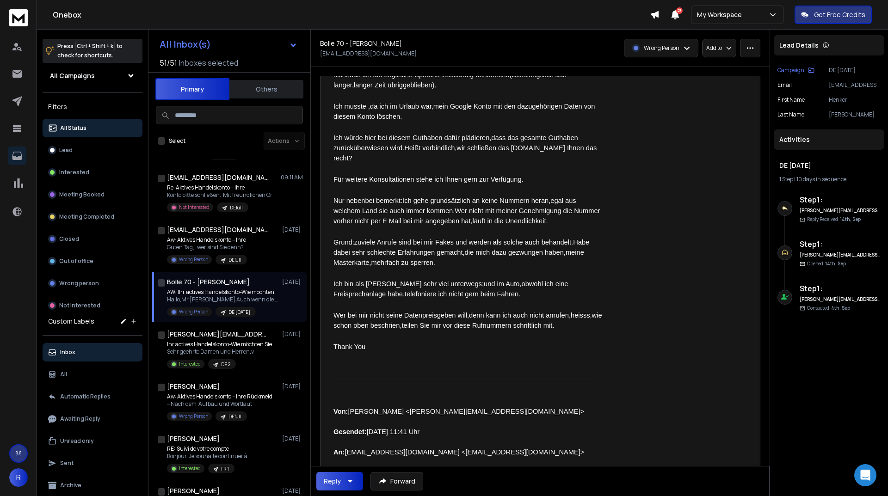
click at [215, 293] on p "AW: Ihr actives Handelskonto-Wie möchten" at bounding box center [222, 292] width 111 height 7
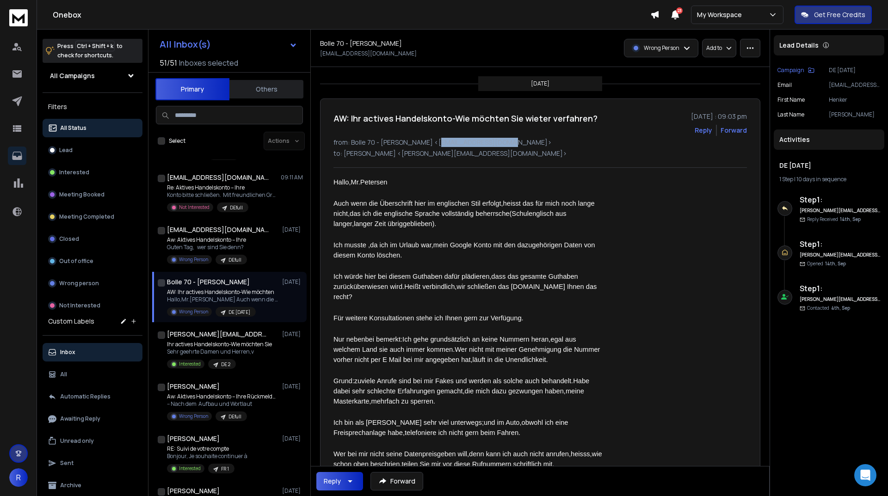
drag, startPoint x: 429, startPoint y: 143, endPoint x: 502, endPoint y: 143, distance: 73.5
click at [502, 143] on p "from: Bolle 70 - Dietmar Henker <HendieCom@hotmail.de>" at bounding box center [539, 142] width 413 height 9
copy p "HendieCom@hotmail.de"
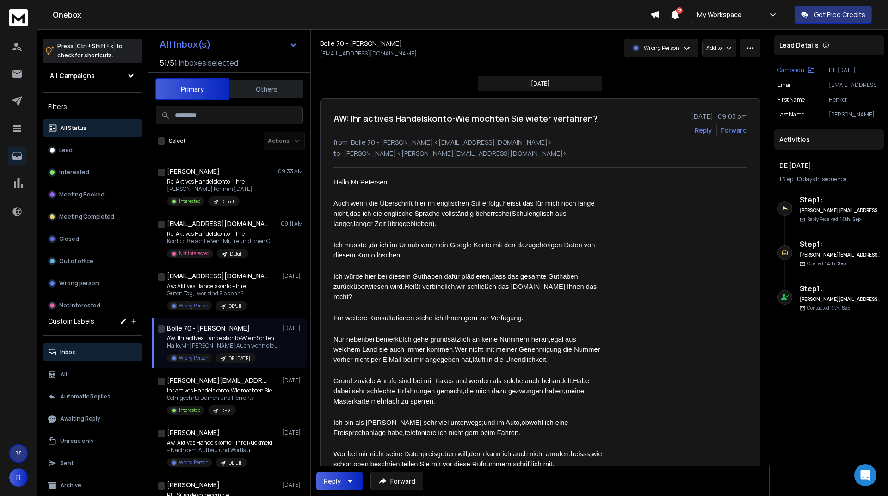
click at [256, 120] on input at bounding box center [229, 115] width 147 height 18
paste input "**********"
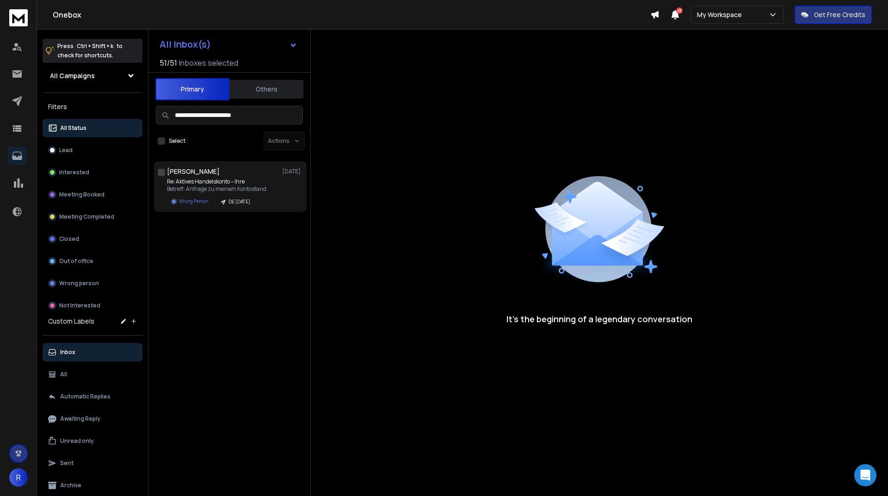
type input "**********"
click at [249, 179] on p "Re: Aktives Handelskonto – Ihre" at bounding box center [216, 181] width 99 height 7
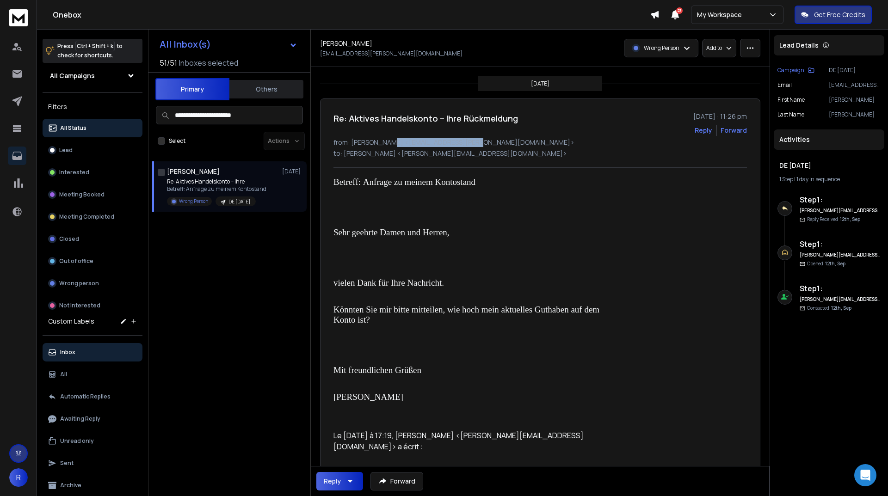
drag, startPoint x: 387, startPoint y: 144, endPoint x: 468, endPoint y: 142, distance: 81.4
click at [468, 142] on p "from: Perrenoud <miky.perrenoud@gmail.com>" at bounding box center [539, 142] width 413 height 9
drag, startPoint x: 541, startPoint y: 218, endPoint x: 536, endPoint y: 211, distance: 8.9
click at [355, 141] on p "from: Perrenoud <miky.perrenoud@gmail.com>" at bounding box center [539, 142] width 413 height 9
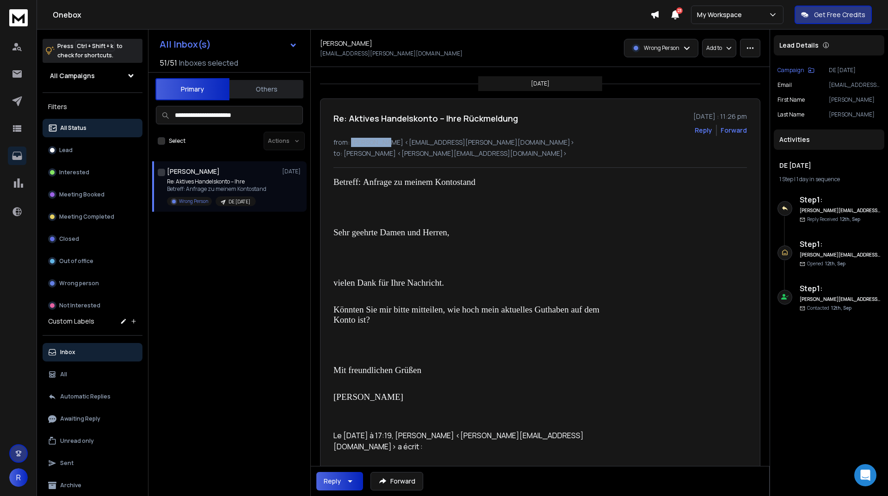
click at [355, 141] on p "from: Perrenoud <miky.perrenoud@gmail.com>" at bounding box center [539, 142] width 413 height 9
click at [16, 97] on icon at bounding box center [17, 101] width 11 height 11
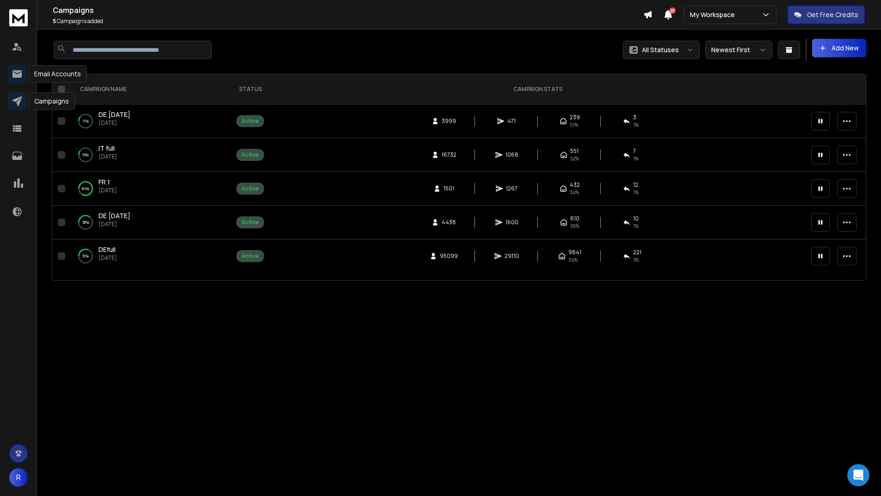
click at [23, 65] on link at bounding box center [17, 74] width 18 height 18
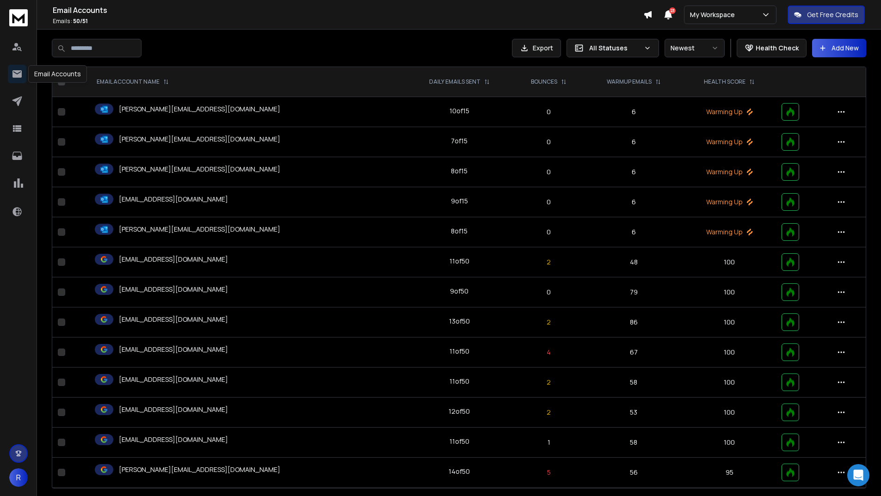
click at [23, 145] on div at bounding box center [18, 130] width 21 height 187
click at [22, 148] on link at bounding box center [17, 156] width 18 height 18
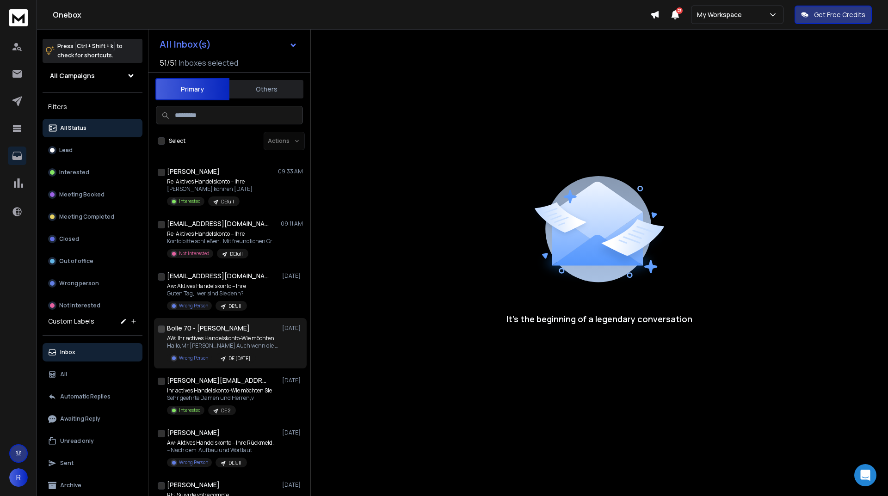
click at [222, 339] on p "AW: Ihr actives Handelskonto-Wie möchten" at bounding box center [222, 338] width 111 height 7
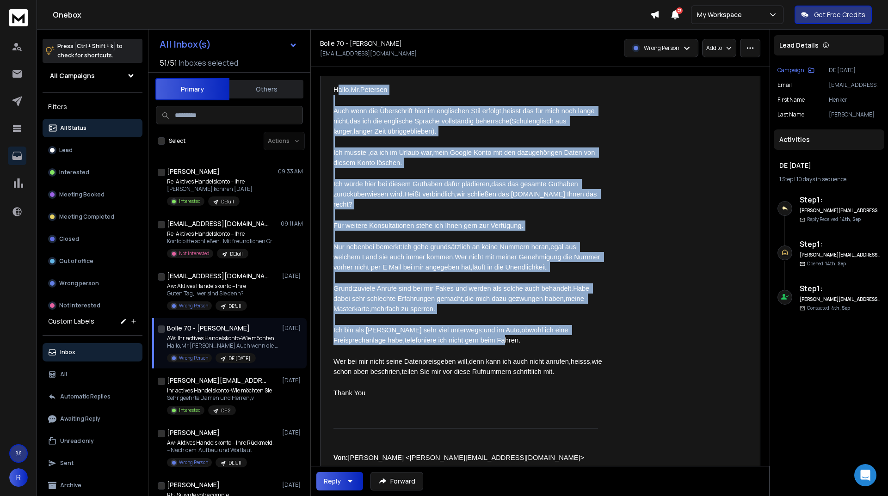
scroll to position [185, 0]
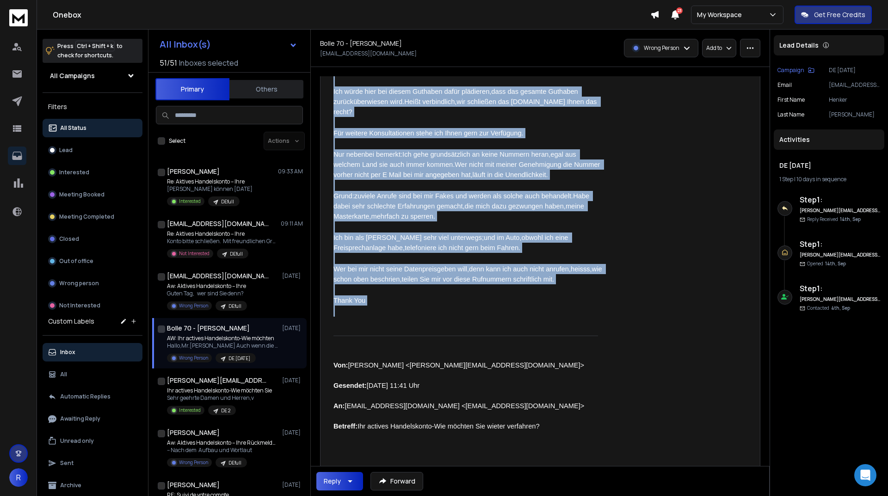
drag, startPoint x: 338, startPoint y: 162, endPoint x: 526, endPoint y: 414, distance: 314.2
click at [387, 75] on div "Ich musste ,da ich im Urlaub war,mein Google Konto mit den dazugehörigen Daten …" at bounding box center [468, 65] width 270 height 20
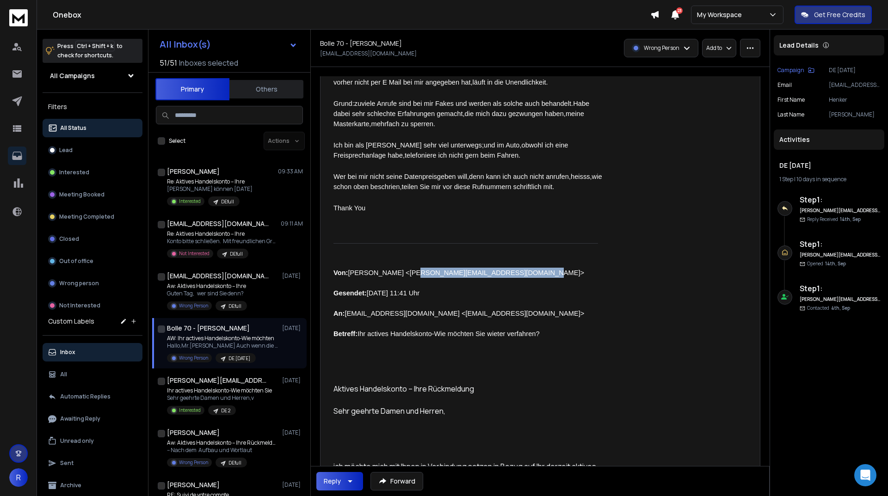
drag, startPoint x: 397, startPoint y: 367, endPoint x: 502, endPoint y: 367, distance: 105.4
click at [502, 339] on div "Von: Ronald Petersen <ronald.petersen@web-blockchain.com> Gesendet: Donnerstag,…" at bounding box center [468, 298] width 270 height 81
click at [328, 195] on div "AW: Ihr actives Handelskonto-Wie möchten Sie wieter verfahren? 14 September 202…" at bounding box center [540, 473] width 440 height 1305
drag, startPoint x: 418, startPoint y: 406, endPoint x: 484, endPoint y: 404, distance: 66.6
click at [484, 339] on div "Von: Ronald Petersen <ronald.petersen@web-blockchain.com> Gesendet: Donnerstag,…" at bounding box center [468, 298] width 270 height 81
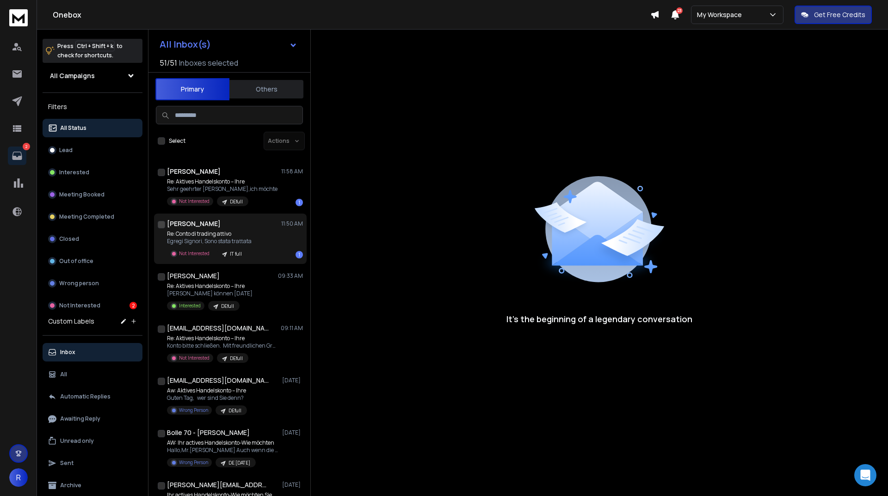
click at [243, 238] on p "Egregi Signori, Sono stata trattata" at bounding box center [209, 241] width 85 height 7
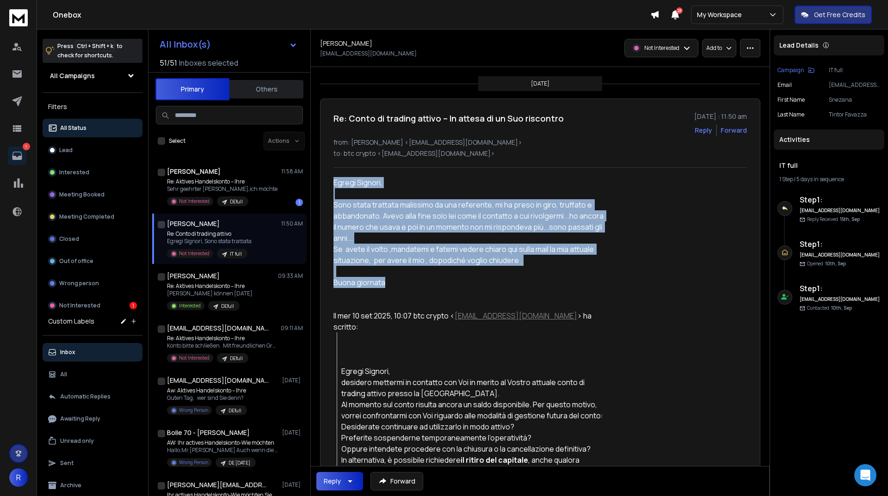
drag, startPoint x: 400, startPoint y: 287, endPoint x: 332, endPoint y: 178, distance: 128.6
click at [332, 178] on div "Re: Conto di trading attivo – In attesa di un Suo riscontro 15 September 2025 :…" at bounding box center [540, 382] width 440 height 566
copy div "Egregi Signori, Sono stata trattata malissimo da una referente, mi ha preso in …"
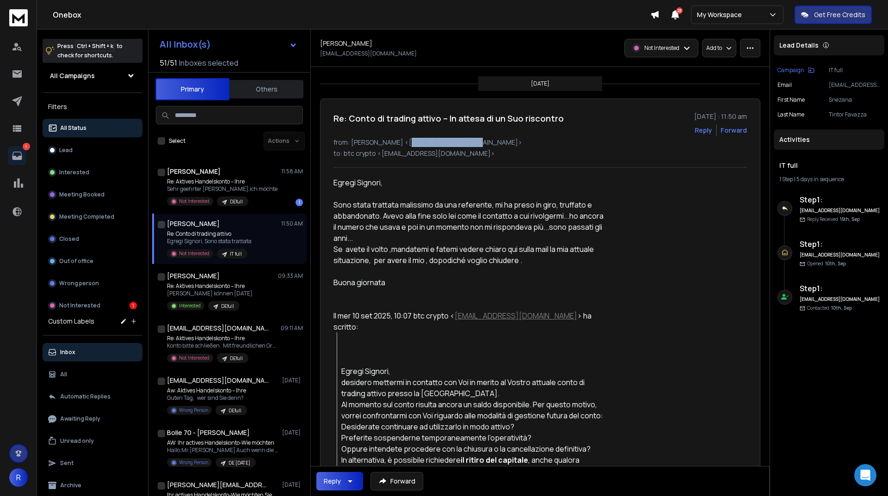
drag, startPoint x: 401, startPoint y: 143, endPoint x: 463, endPoint y: 145, distance: 61.5
click at [463, 145] on p "from: Snezana Tintor <nitsunca@gmail.com>" at bounding box center [539, 142] width 413 height 9
copy p "nitsunca@gmail.com"
click at [354, 156] on p "to: btc crypto <btc.crypto@recover-now.org>" at bounding box center [539, 153] width 413 height 9
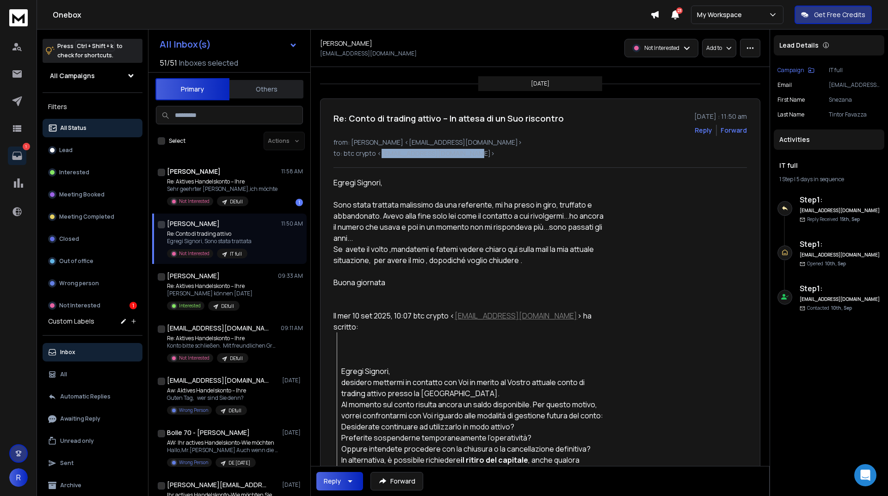
drag, startPoint x: 380, startPoint y: 153, endPoint x: 464, endPoint y: 154, distance: 84.6
click at [464, 154] on p "to: btc crypto <btc.crypto@recover-now.org>" at bounding box center [539, 153] width 413 height 9
copy p "btc.crypto@recover-now.org"
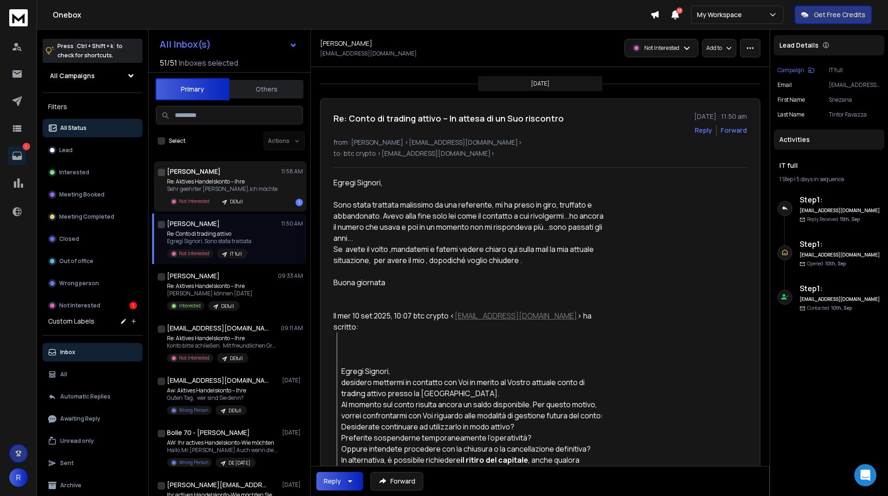
click at [207, 176] on h1 "Simone Tracogna" at bounding box center [194, 171] width 54 height 9
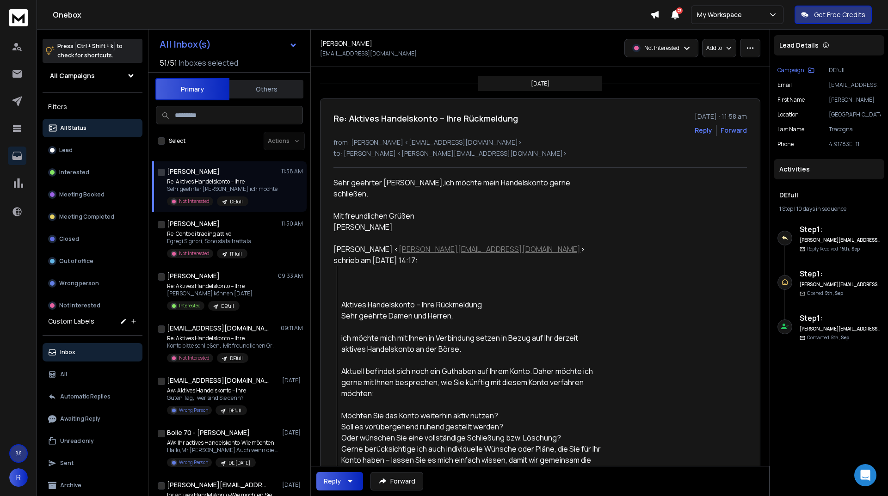
drag, startPoint x: 392, startPoint y: 211, endPoint x: 324, endPoint y: 180, distance: 74.5
click at [327, 180] on div "Re: Aktives Handelskonto – Ihre Rückmeldung 15 September 2025 : 11:58 am Reply …" at bounding box center [540, 404] width 440 height 610
copy div "Sehr geehrter Herr Popescu,ich möchte mein Handelskonto gerne schließen. Mit fr…"
click at [347, 228] on div "Sehr geehrter Herr Popescu,ich möchte mein Handelskonto gerne schließen. Mit fr…" at bounding box center [471, 436] width 277 height 518
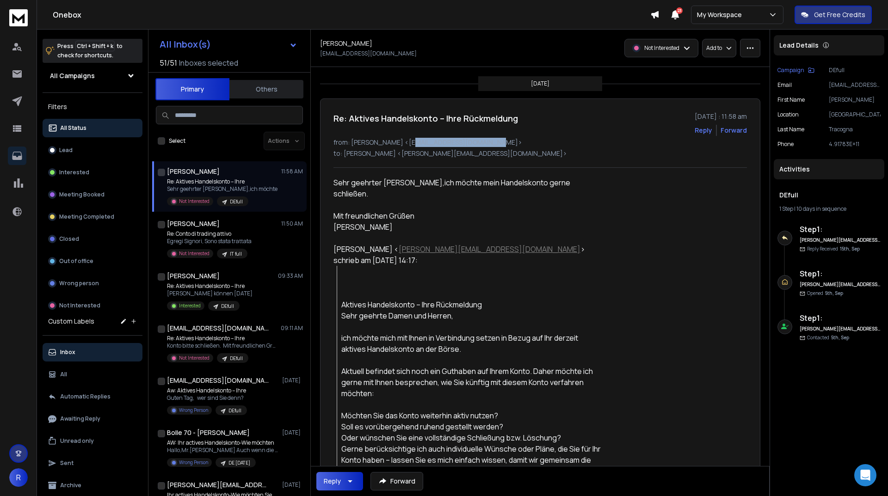
drag, startPoint x: 411, startPoint y: 142, endPoint x: 490, endPoint y: 146, distance: 78.7
click at [490, 146] on p "from: Simone Tracogna <simonetracogna@gmail.com>" at bounding box center [539, 142] width 413 height 9
click at [495, 144] on p "from: Simone Tracogna <simonetracogna@gmail.com>" at bounding box center [539, 142] width 413 height 9
drag, startPoint x: 492, startPoint y: 144, endPoint x: 407, endPoint y: 142, distance: 84.7
click at [407, 142] on p "from: Simone Tracogna <simonetracogna@gmail.com>" at bounding box center [539, 142] width 413 height 9
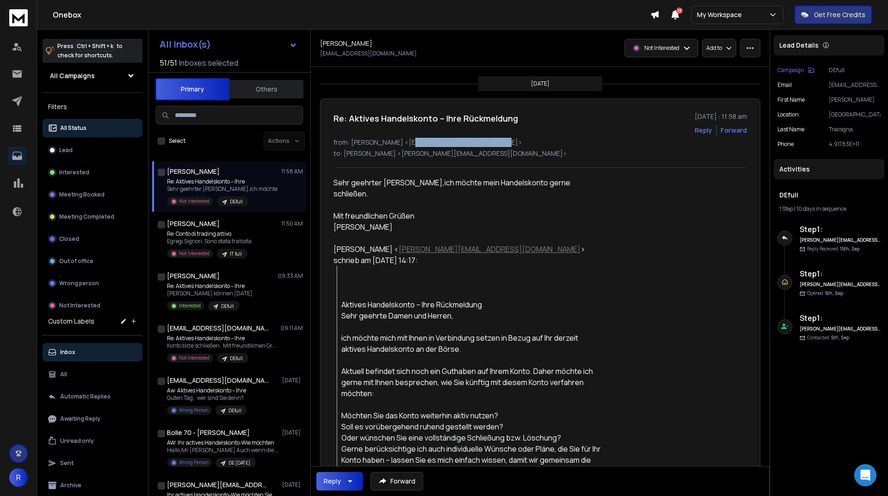
copy p "simonetracogna@gmail.com"
drag, startPoint x: 394, startPoint y: 152, endPoint x: 478, endPoint y: 154, distance: 83.7
click at [478, 154] on p "to: Giulia Popescu <nadia.s@webblockchain.info>" at bounding box center [539, 153] width 413 height 9
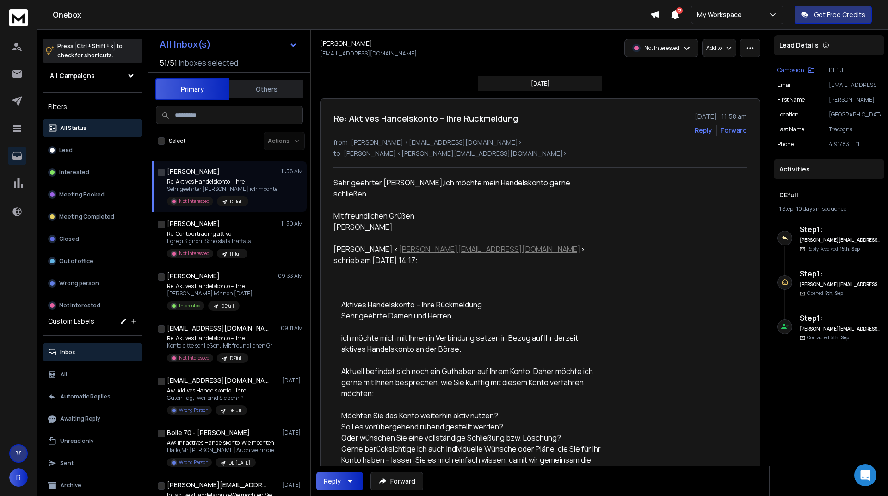
click at [492, 159] on div "Re: Aktives Handelskonto – Ihre Rückmeldung 15 September 2025 : 11:58 am Reply …" at bounding box center [539, 403] width 413 height 583
drag, startPoint x: 478, startPoint y: 154, endPoint x: 394, endPoint y: 156, distance: 84.2
click at [395, 157] on p "to: Giulia Popescu <nadia.s@webblockchain.info>" at bounding box center [539, 153] width 413 height 9
click at [394, 156] on p "to: Giulia Popescu <nadia.s@webblockchain.info>" at bounding box center [539, 153] width 413 height 9
drag, startPoint x: 393, startPoint y: 153, endPoint x: 476, endPoint y: 149, distance: 83.3
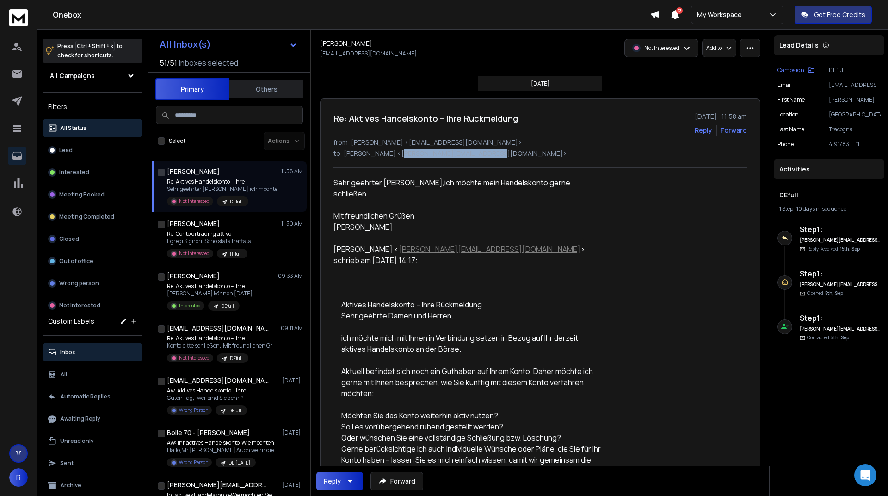
click at [476, 149] on p "to: Giulia Popescu <nadia.s@webblockchain.info>" at bounding box center [539, 153] width 413 height 9
copy p "nadia.s@webblockchain.info"
click at [74, 126] on p "All Status" at bounding box center [73, 127] width 26 height 7
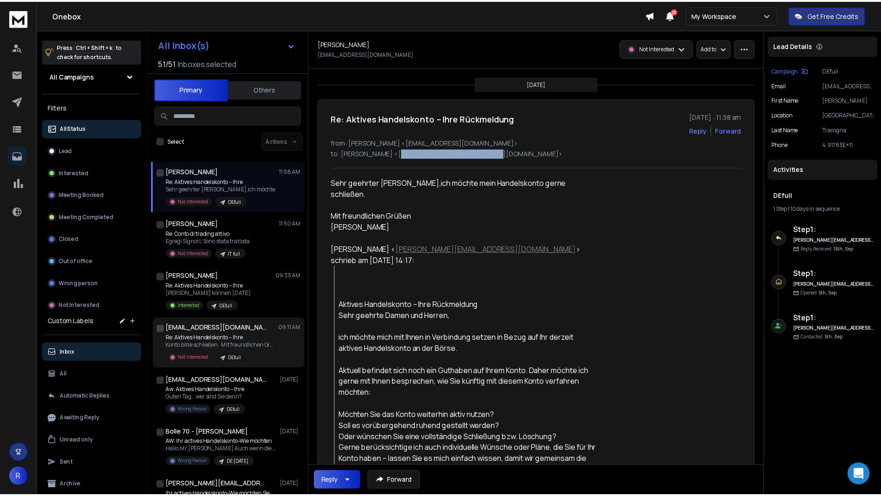
scroll to position [139, 0]
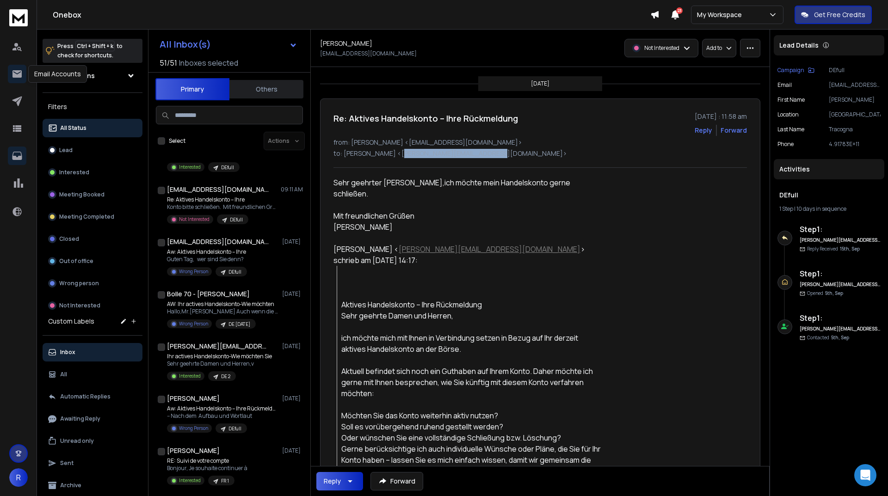
click at [13, 74] on icon at bounding box center [16, 73] width 9 height 7
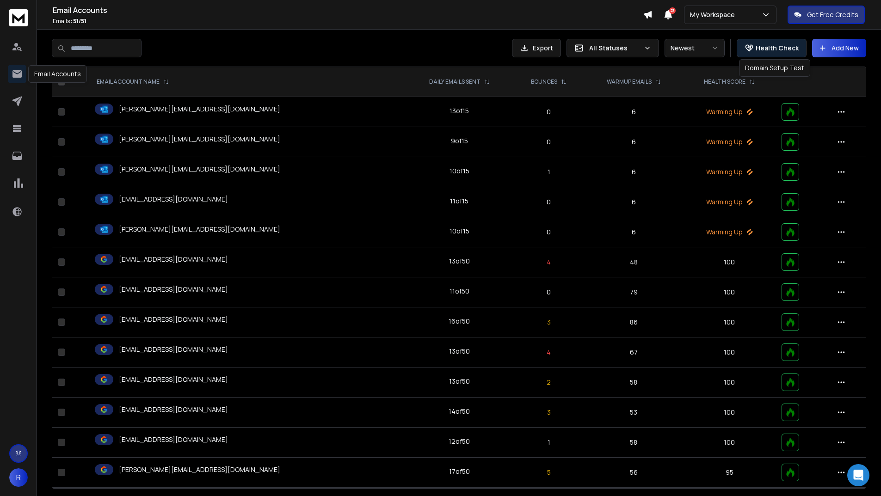
click at [757, 49] on div "Health Check" at bounding box center [772, 47] width 54 height 9
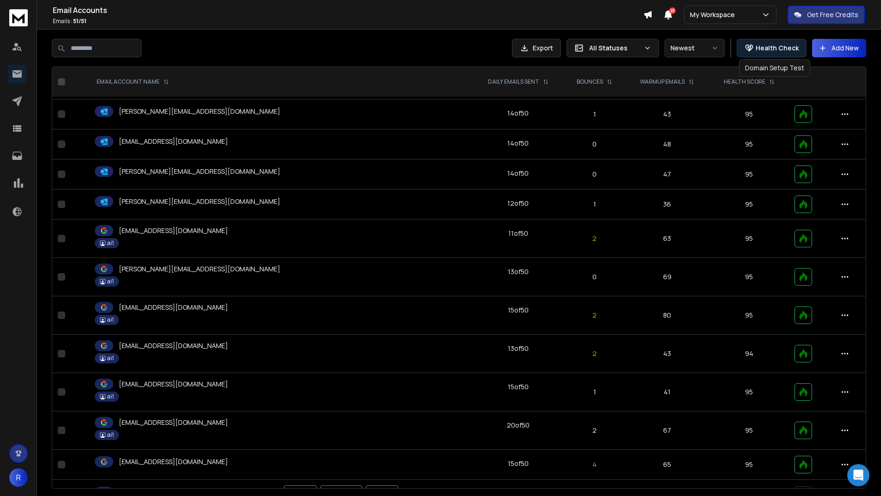
scroll to position [1219, 0]
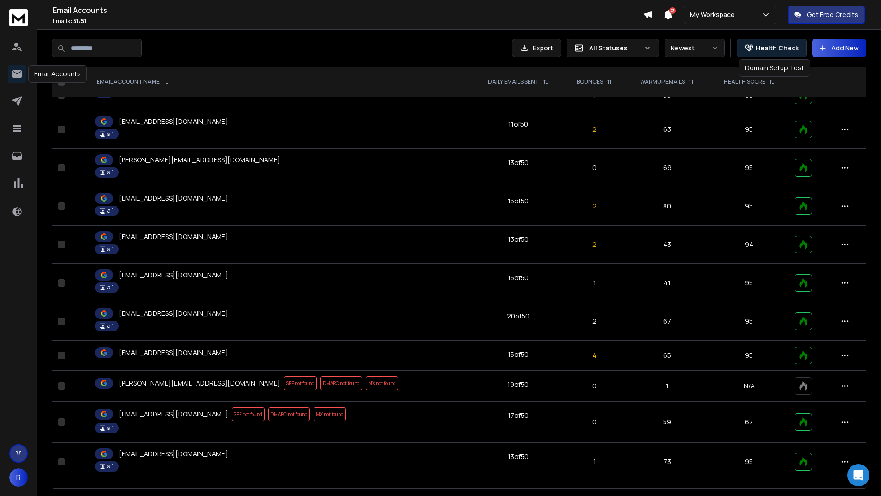
click at [22, 71] on icon at bounding box center [17, 73] width 11 height 11
click at [18, 99] on icon at bounding box center [17, 101] width 10 height 10
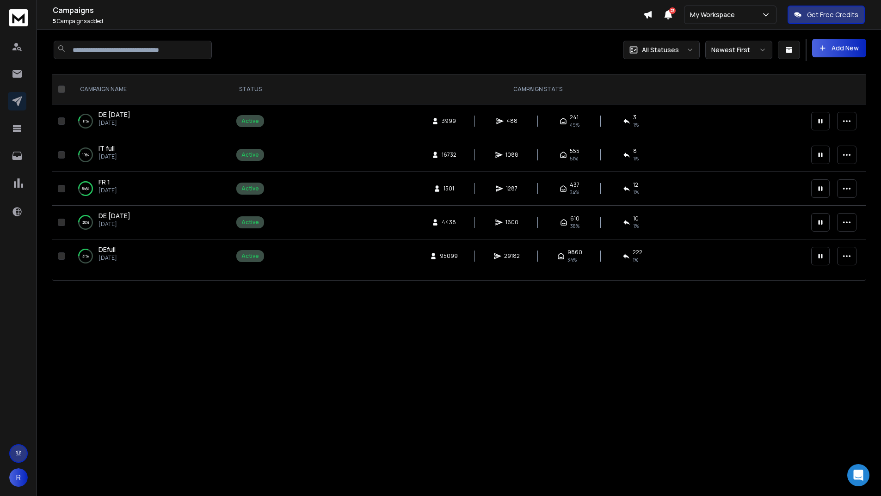
click at [245, 349] on div "Campaigns 5 Campaigns Added All Statuses Newest First Add New CAMPAIGN NAME STA…" at bounding box center [459, 287] width 814 height 496
click at [12, 92] on link at bounding box center [17, 101] width 18 height 18
click at [15, 79] on icon at bounding box center [17, 73] width 11 height 11
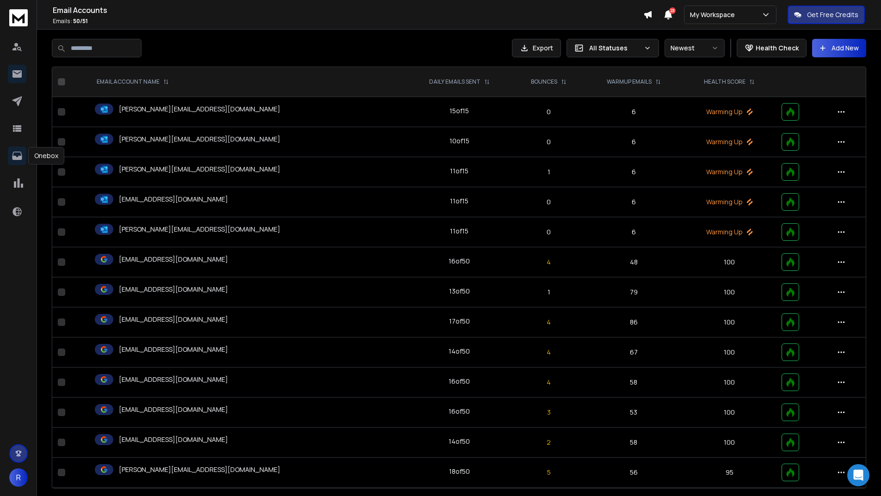
click at [10, 150] on link at bounding box center [17, 156] width 18 height 18
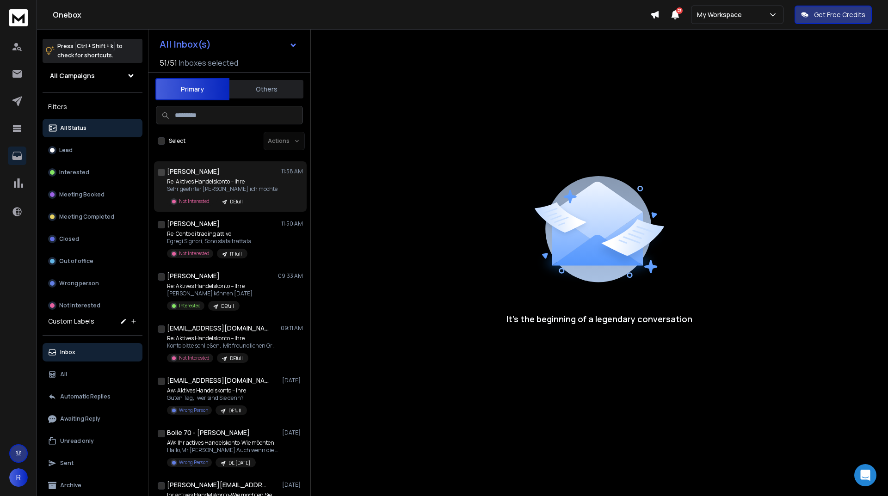
click at [233, 184] on p "Re: Aktives Handelskonto – Ihre" at bounding box center [222, 181] width 111 height 7
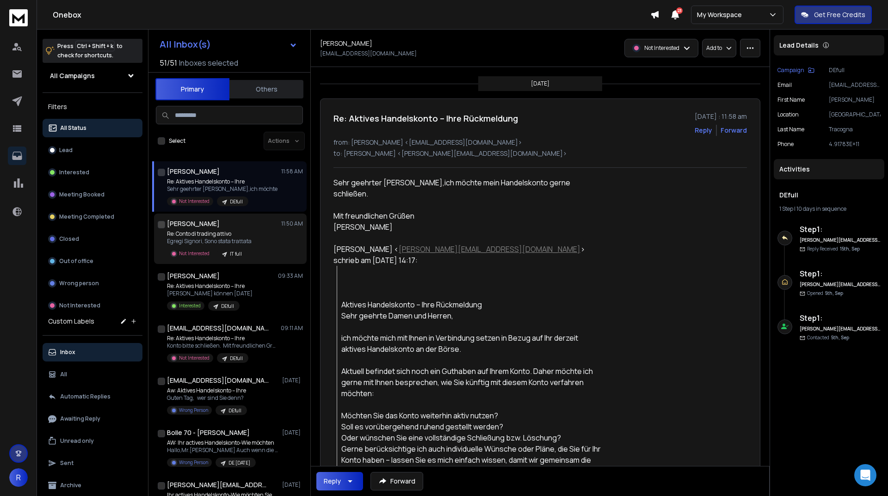
click at [187, 236] on p "Re: Conto di trading attivo" at bounding box center [209, 233] width 85 height 7
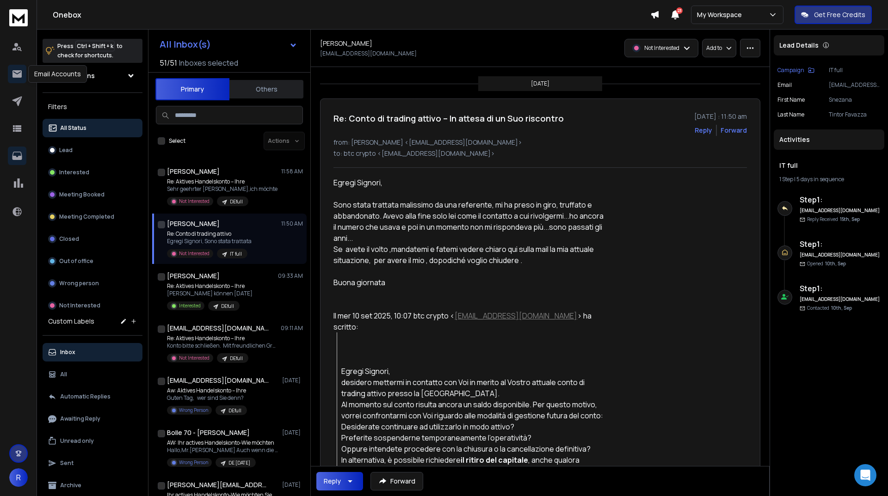
click at [8, 81] on link at bounding box center [17, 74] width 18 height 18
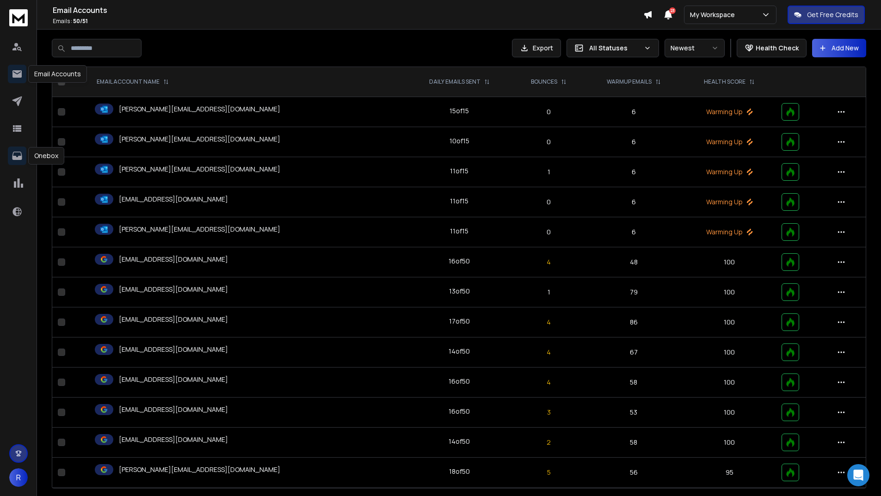
click at [16, 159] on icon at bounding box center [17, 156] width 10 height 8
